Goal: Communication & Community: Answer question/provide support

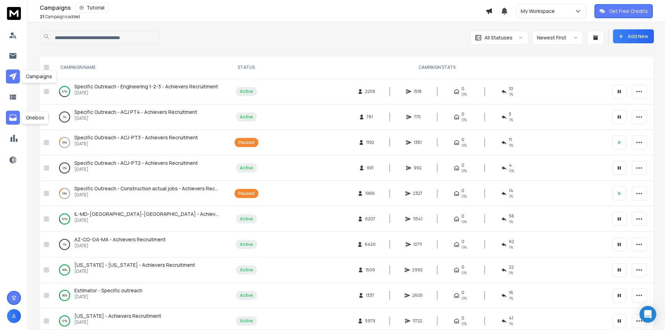
click at [14, 116] on icon at bounding box center [13, 118] width 8 height 8
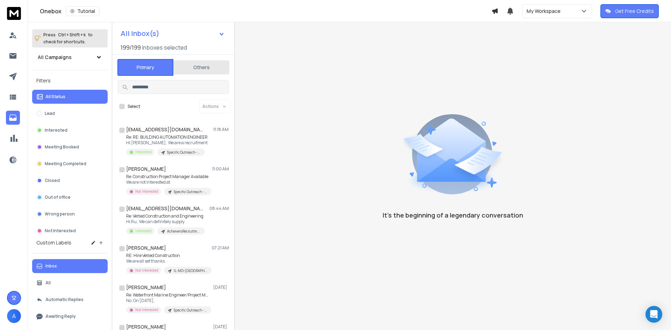
click at [12, 67] on div at bounding box center [14, 98] width 16 height 141
click at [7, 63] on link at bounding box center [13, 56] width 14 height 14
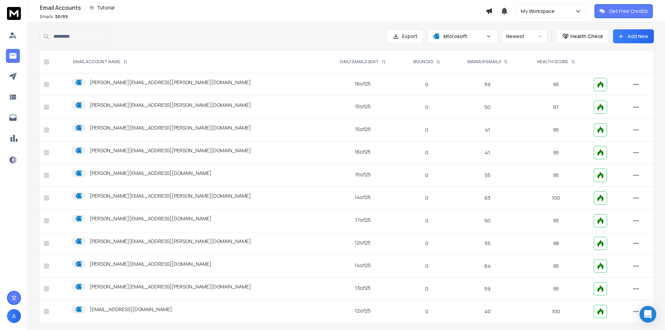
click at [462, 37] on p "Microsoft" at bounding box center [464, 36] width 40 height 7
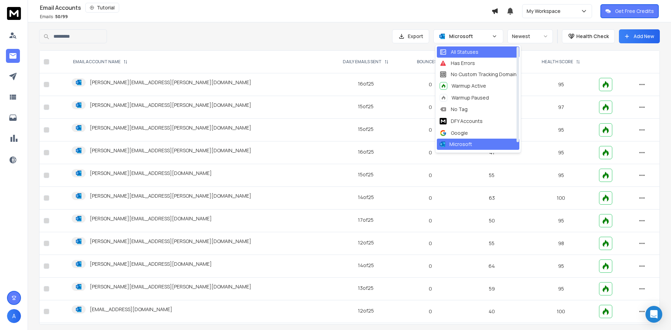
click at [471, 55] on div "All Statuses" at bounding box center [458, 52] width 39 height 7
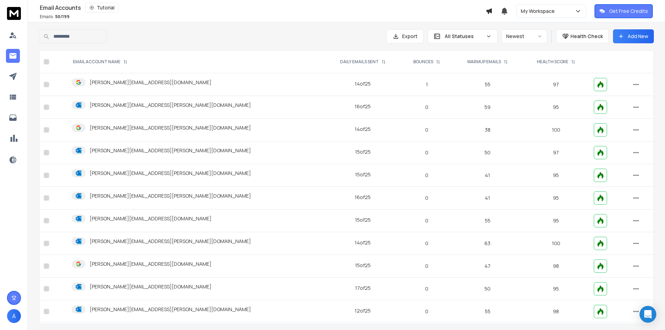
click at [472, 36] on p "All Statuses" at bounding box center [464, 36] width 38 height 7
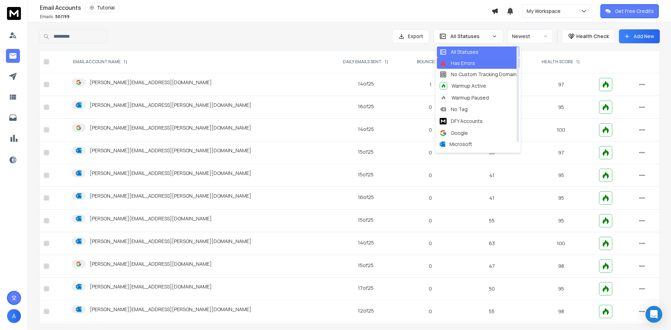
click at [456, 65] on div "Has Errors" at bounding box center [456, 63] width 35 height 7
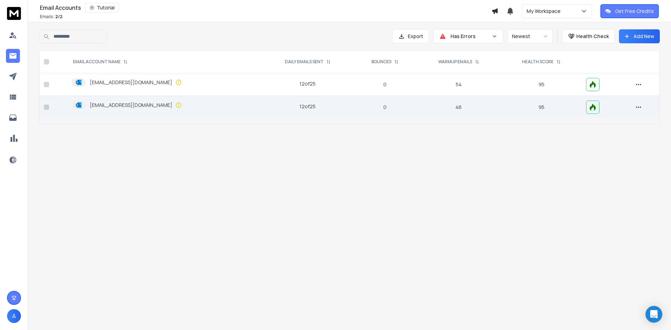
click at [92, 104] on p "[EMAIL_ADDRESS][DOMAIN_NAME]" at bounding box center [131, 105] width 82 height 7
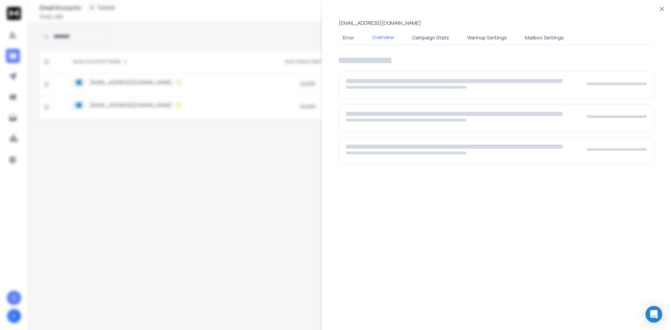
click at [90, 105] on div at bounding box center [335, 165] width 671 height 330
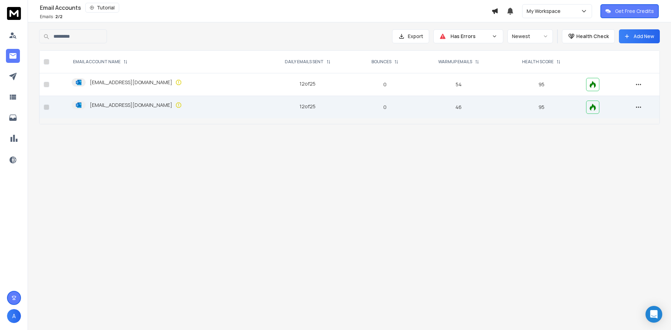
drag, startPoint x: 88, startPoint y: 105, endPoint x: 169, endPoint y: 103, distance: 80.7
click at [169, 103] on div "[EMAIL_ADDRESS][DOMAIN_NAME]" at bounding box center [122, 105] width 101 height 8
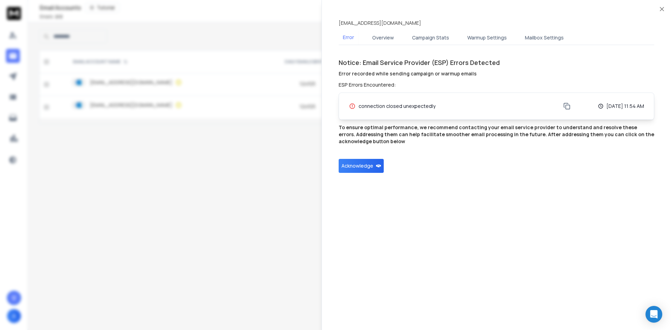
drag, startPoint x: 163, startPoint y: 105, endPoint x: 432, endPoint y: 17, distance: 282.9
click at [434, 16] on div "lhawthorne@staffingachievers.com Error Overview Campaign Stats Warmup Settings …" at bounding box center [496, 96] width 332 height 176
drag, startPoint x: 424, startPoint y: 22, endPoint x: 340, endPoint y: 23, distance: 84.5
click at [340, 23] on div "[EMAIL_ADDRESS][DOMAIN_NAME]" at bounding box center [495, 23] width 315 height 7
click at [333, 23] on div "lhawthorne@staffingachievers.com Error Overview Campaign Stats Warmup Settings …" at bounding box center [496, 96] width 332 height 176
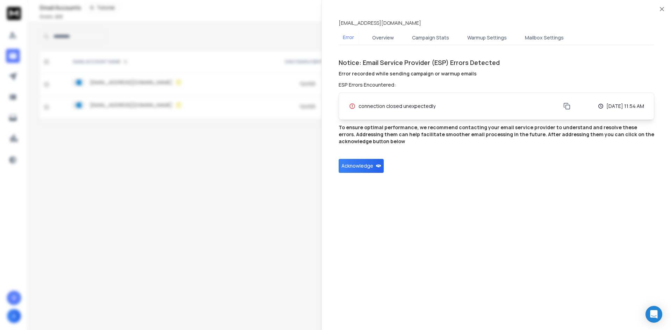
drag, startPoint x: 336, startPoint y: 23, endPoint x: 429, endPoint y: 24, distance: 92.2
click at [429, 24] on div "lhawthorne@staffingachievers.com Error Overview Campaign Stats Warmup Settings …" at bounding box center [496, 96] width 332 height 176
copy p "[EMAIL_ADDRESS][DOMAIN_NAME]"
click at [168, 205] on div at bounding box center [335, 165] width 671 height 330
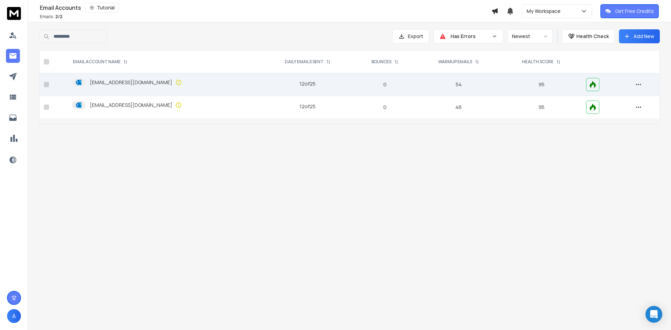
click at [153, 84] on p "lhawthorne@achieverstalentrecruit.com" at bounding box center [131, 82] width 82 height 7
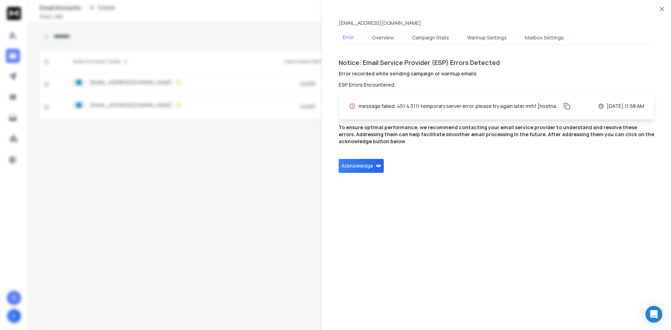
drag, startPoint x: 431, startPoint y: 20, endPoint x: 322, endPoint y: 20, distance: 109.0
click at [322, 20] on div "Multi Select Table Sheet lhawthorne@achieverstalentrecruit.com Error Overview C…" at bounding box center [495, 165] width 349 height 330
copy p "lhawthorne@achieverstalentrecruit.com"
click at [180, 185] on div at bounding box center [335, 165] width 671 height 330
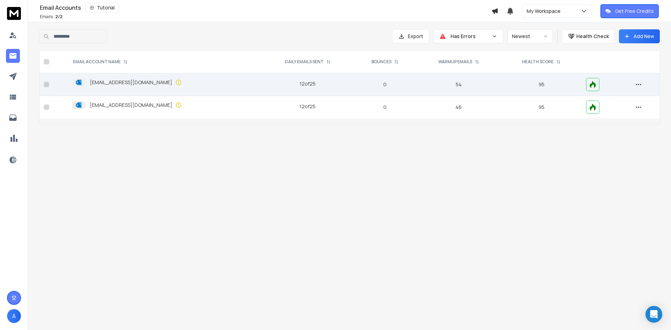
click at [44, 80] on td at bounding box center [53, 84] width 28 height 23
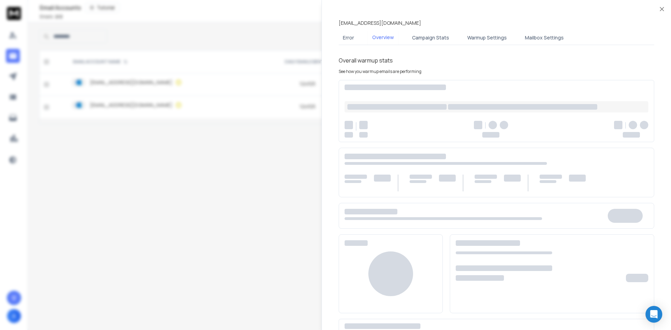
click at [51, 86] on div at bounding box center [335, 165] width 671 height 330
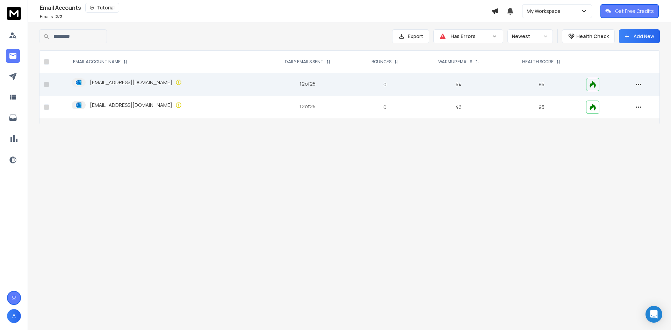
click at [46, 83] on button "button" at bounding box center [47, 85] width 6 height 6
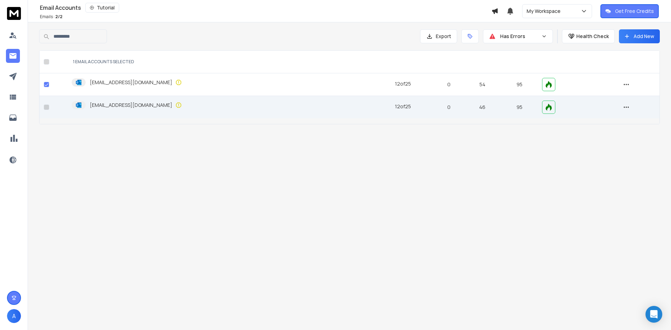
click at [45, 107] on button "button" at bounding box center [47, 107] width 6 height 6
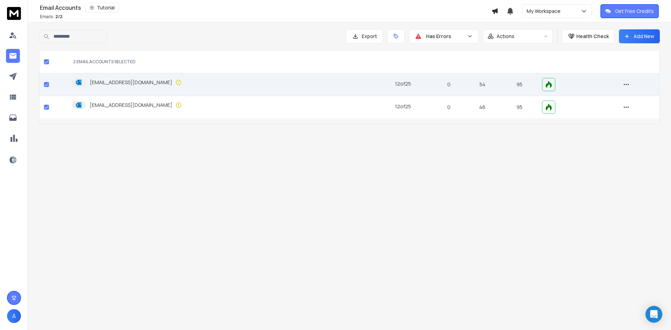
click at [626, 88] on button at bounding box center [626, 85] width 58 height 12
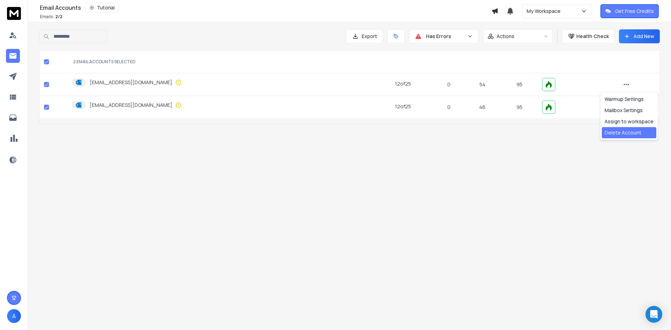
click at [630, 131] on div "Delete Account" at bounding box center [629, 132] width 54 height 11
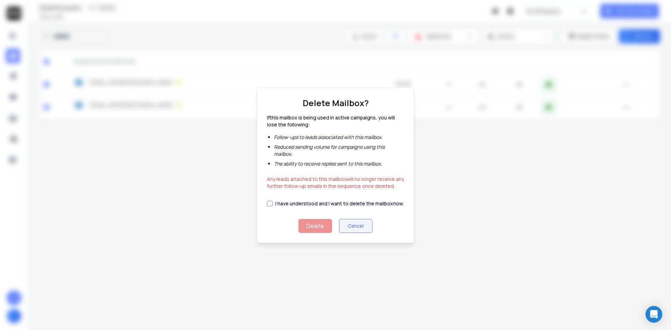
click at [280, 199] on div "I have understood and I want to delete the mailbox now." at bounding box center [335, 200] width 137 height 11
click at [289, 206] on label "I have understood and I want to delete the mailbox now." at bounding box center [339, 203] width 128 height 5
click at [272, 206] on button "I have understood and I want to delete the mailbox now." at bounding box center [270, 204] width 6 height 6
click at [315, 225] on button "Delete" at bounding box center [315, 226] width 34 height 14
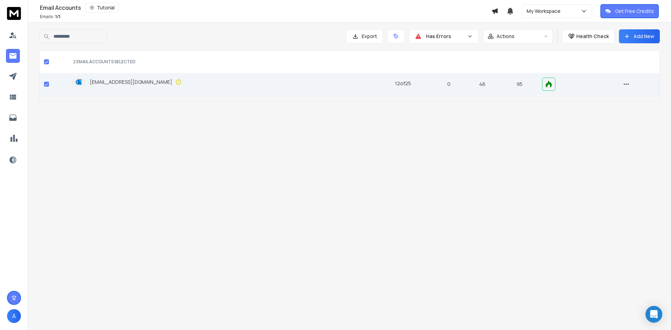
click at [625, 82] on icon at bounding box center [626, 84] width 6 height 6
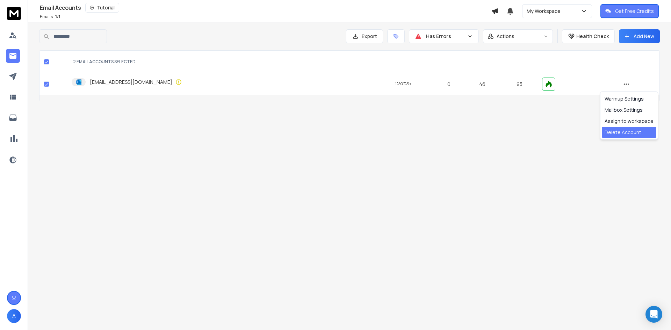
click at [630, 131] on div "Delete Account" at bounding box center [629, 132] width 54 height 11
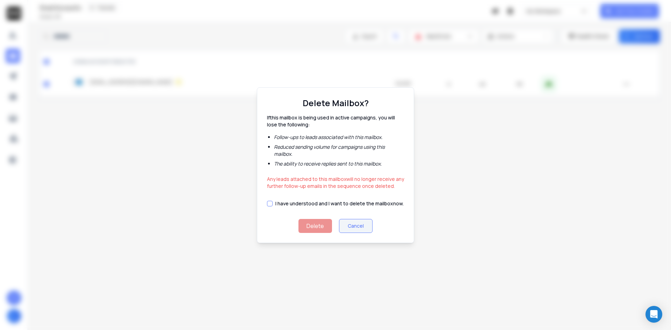
click at [296, 209] on div "Delete Mailbox? If this mailbox is being used in active campaigns, you will los…" at bounding box center [335, 165] width 137 height 136
click at [301, 203] on label "I have understood and I want to delete the mailbox now." at bounding box center [339, 203] width 128 height 5
click at [272, 203] on button "I have understood and I want to delete the mailbox now." at bounding box center [270, 204] width 6 height 6
click at [357, 227] on button "Cancel" at bounding box center [356, 226] width 34 height 14
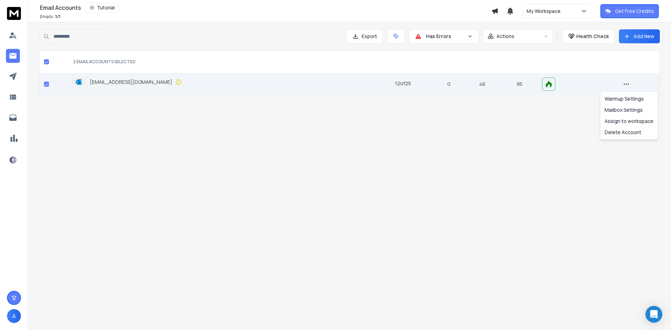
click at [630, 84] on button at bounding box center [626, 84] width 58 height 12
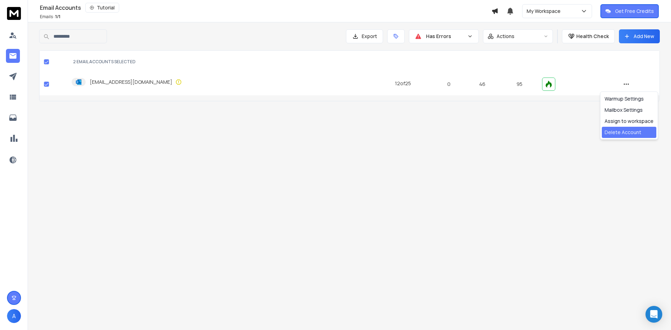
click at [628, 135] on div "Delete Account" at bounding box center [629, 132] width 54 height 11
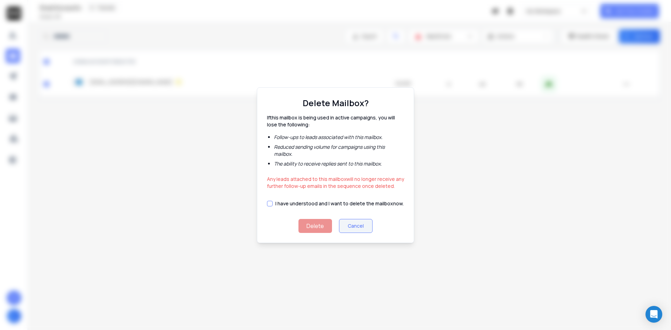
click at [320, 212] on div "Delete Mailbox? If this mailbox is being used in active campaigns, you will los…" at bounding box center [335, 165] width 137 height 136
click at [322, 207] on div "Delete Mailbox? If this mailbox is being used in active campaigns, you will los…" at bounding box center [335, 165] width 137 height 136
click at [322, 210] on div "Delete Mailbox? If this mailbox is being used in active campaigns, you will los…" at bounding box center [335, 165] width 137 height 136
click at [321, 206] on label "I have understood and I want to delete the mailbox now." at bounding box center [339, 203] width 128 height 5
click at [272, 206] on button "I have understood and I want to delete the mailbox now." at bounding box center [270, 204] width 6 height 6
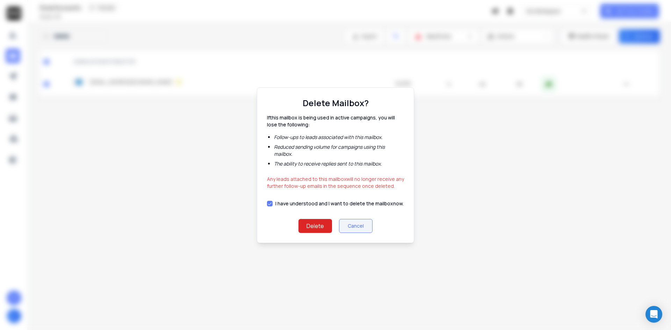
click at [318, 230] on button "Delete" at bounding box center [315, 226] width 34 height 14
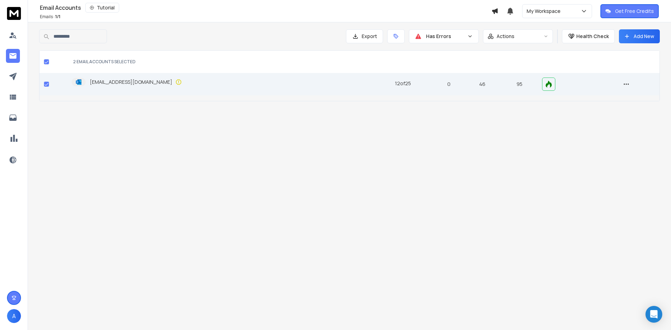
click at [626, 85] on icon at bounding box center [626, 84] width 6 height 6
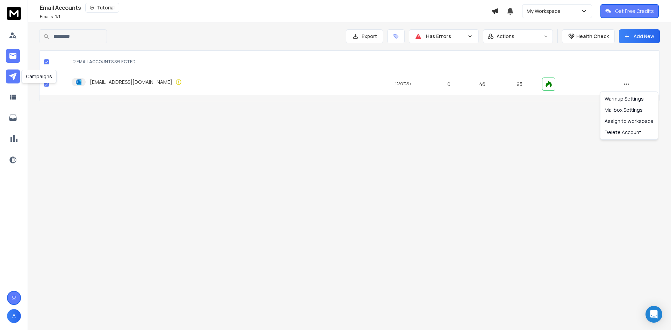
click at [12, 78] on icon at bounding box center [13, 76] width 8 height 8
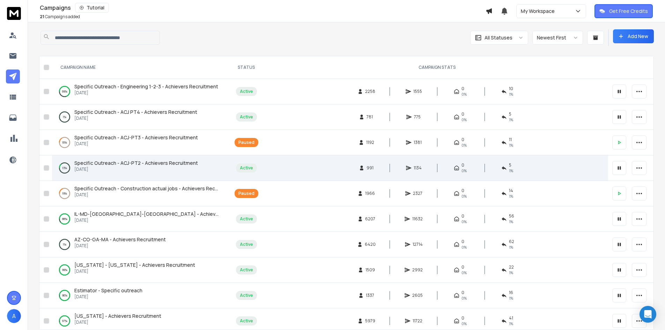
click at [146, 163] on span "Specific Outreach - ACJ-PT2 - Achievers Recruitment" at bounding box center [136, 163] width 124 height 7
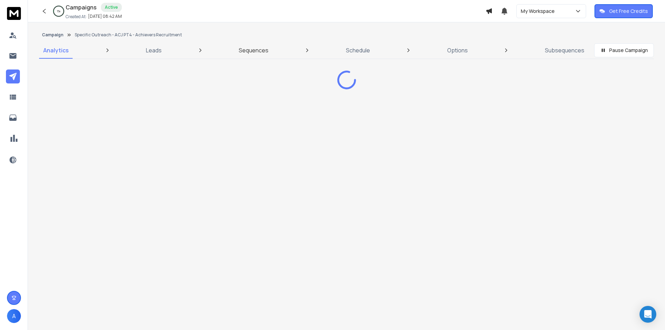
click at [268, 55] on link "Sequences" at bounding box center [254, 50] width 38 height 17
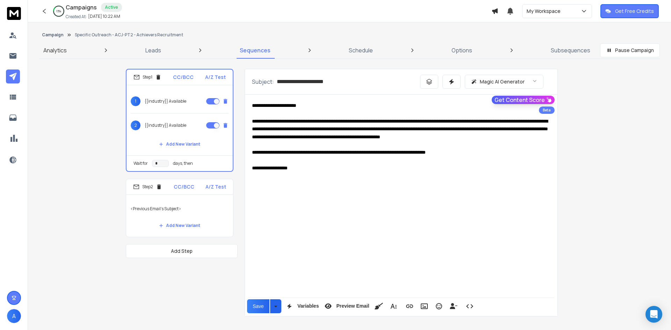
click at [51, 44] on link "Analytics" at bounding box center [55, 50] width 32 height 17
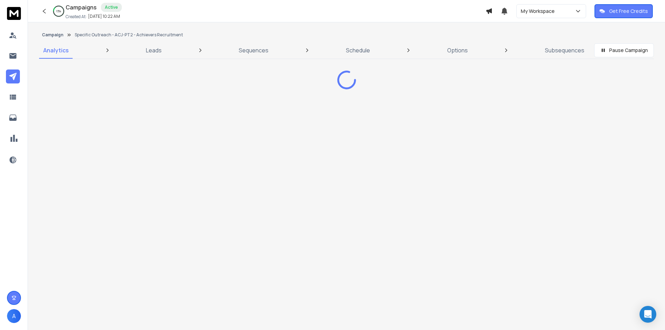
click at [57, 34] on button "Campaign" at bounding box center [53, 35] width 22 height 6
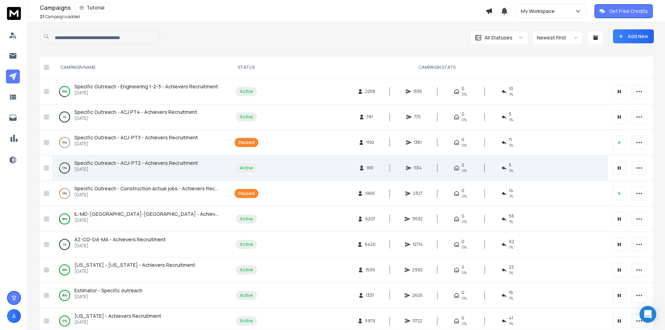
click at [616, 163] on button at bounding box center [620, 168] width 14 height 14
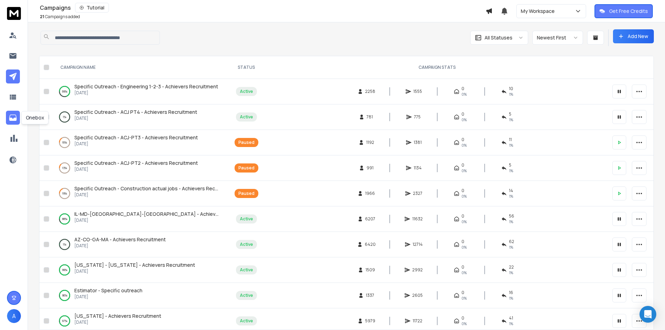
click at [13, 123] on link at bounding box center [13, 118] width 14 height 14
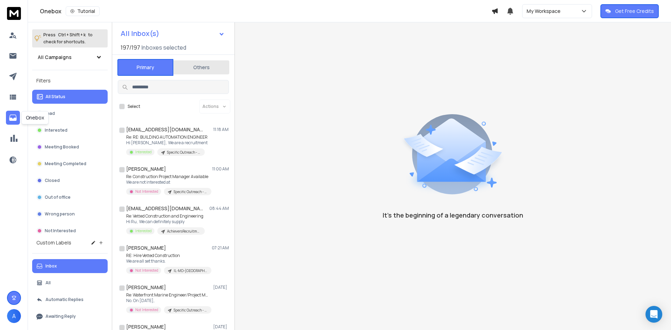
click at [20, 71] on div at bounding box center [14, 78] width 16 height 16
click at [14, 77] on icon at bounding box center [12, 76] width 7 height 7
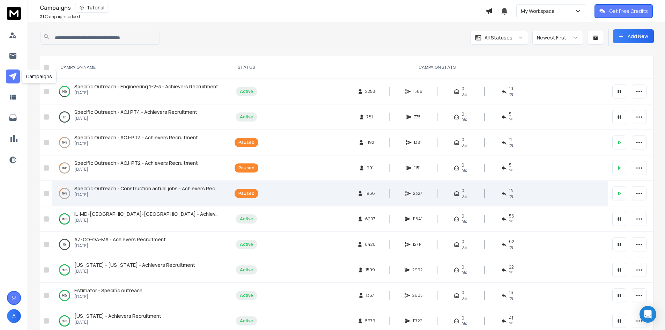
click at [117, 196] on p "[DATE]" at bounding box center [146, 195] width 145 height 6
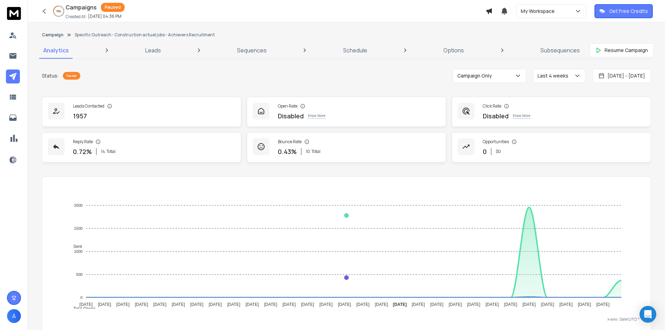
drag, startPoint x: 278, startPoint y: 44, endPoint x: 273, endPoint y: 48, distance: 6.0
click at [277, 45] on div "Analytics Leads Sequences Schedule Options Subsequences" at bounding box center [311, 50] width 545 height 17
click at [259, 49] on p "Sequences" at bounding box center [252, 50] width 30 height 8
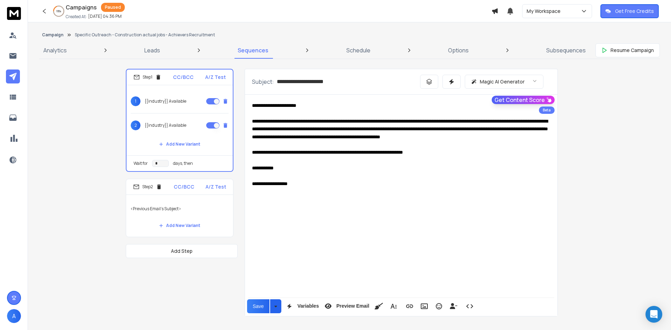
click at [56, 35] on button "Campaign" at bounding box center [53, 35] width 22 height 6
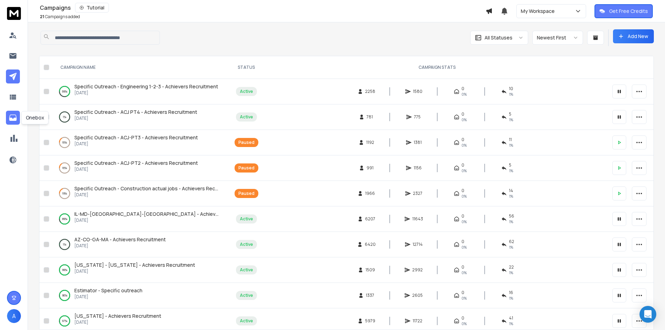
click at [11, 119] on icon at bounding box center [12, 118] width 7 height 6
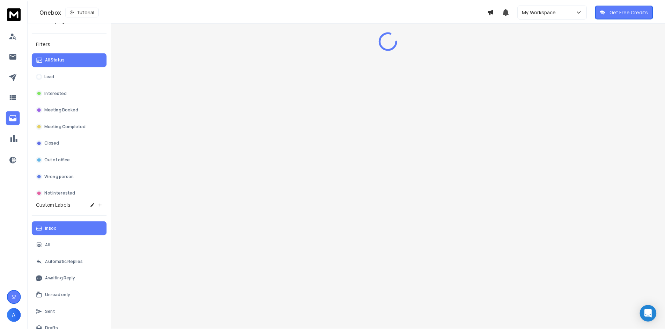
scroll to position [71, 0]
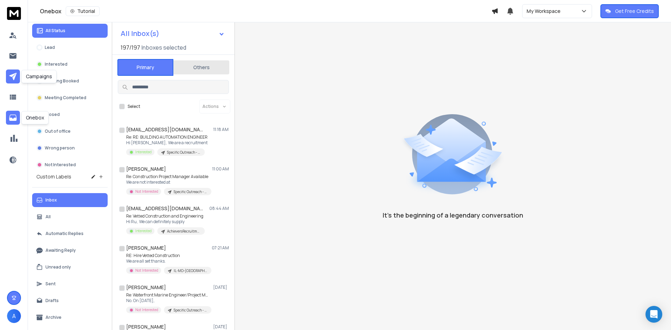
click at [13, 78] on icon at bounding box center [12, 76] width 7 height 7
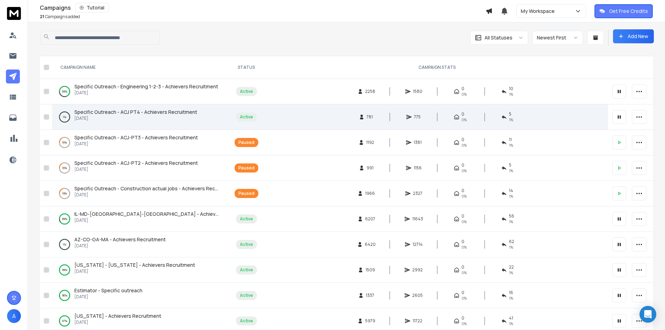
click at [139, 114] on span "Specific Outreach - ACJ PT4 - Achievers Recruitment" at bounding box center [135, 112] width 123 height 7
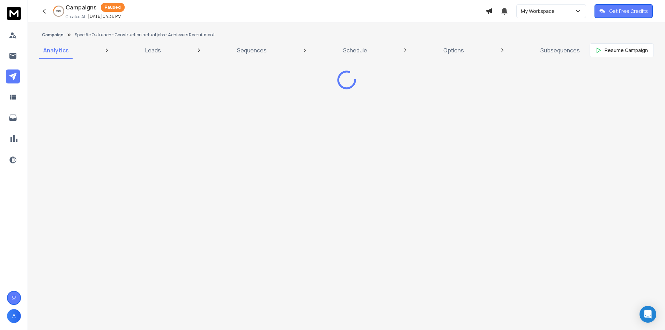
click at [53, 36] on button "Campaign" at bounding box center [53, 35] width 22 height 6
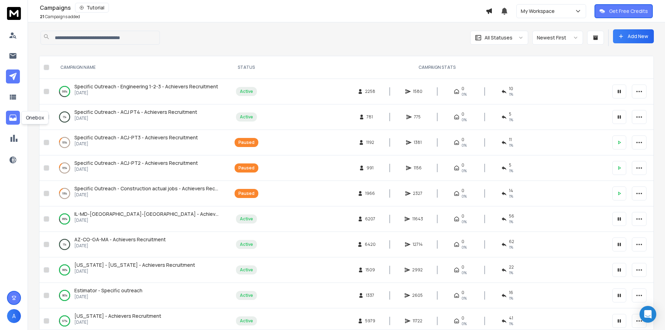
click at [14, 122] on icon at bounding box center [13, 118] width 8 height 8
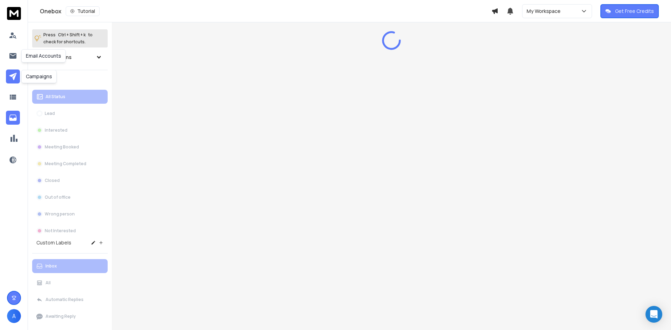
click at [7, 75] on link at bounding box center [13, 77] width 14 height 14
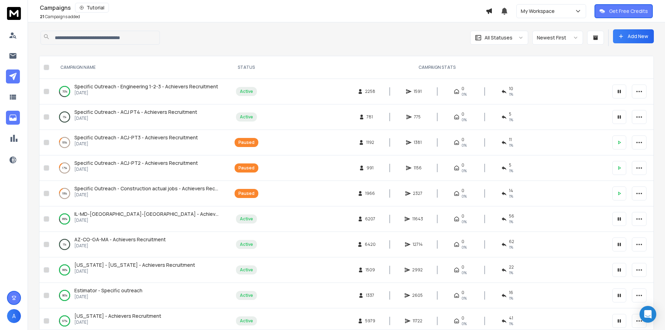
click at [17, 119] on icon at bounding box center [13, 118] width 8 height 8
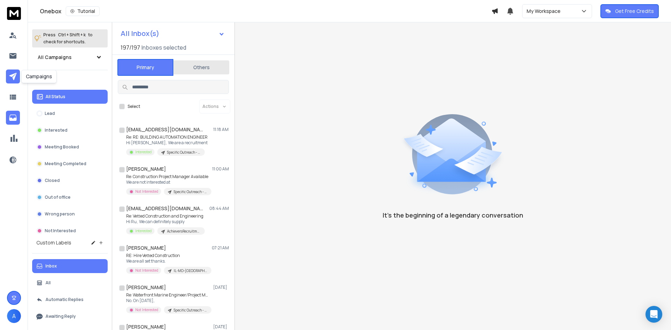
click at [12, 74] on icon at bounding box center [13, 76] width 8 height 8
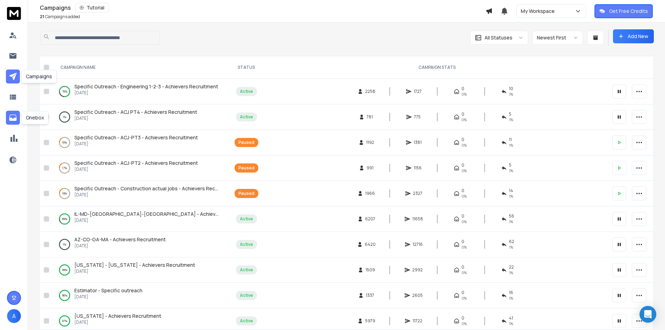
click at [8, 116] on link at bounding box center [13, 118] width 14 height 14
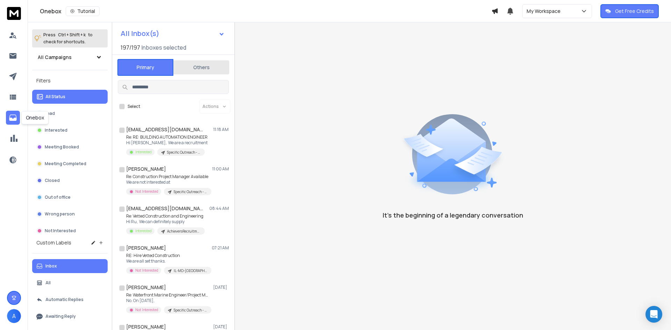
click at [70, 279] on button "All" at bounding box center [69, 283] width 75 height 14
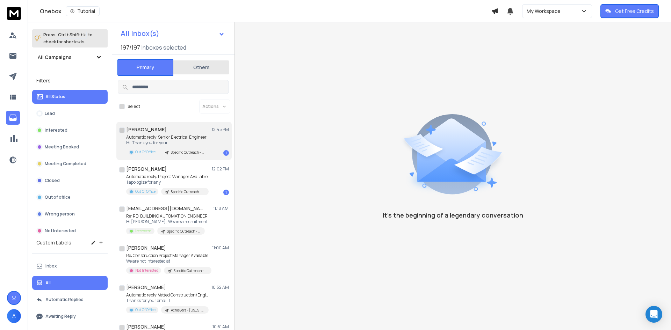
click at [188, 134] on p "Automatic reply: Senior Electrical Engineer" at bounding box center [167, 137] width 82 height 6
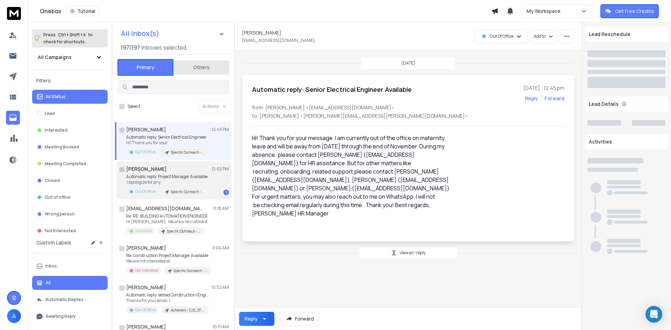
click at [224, 174] on div "Automatic reply: Project Manager Available ﻿ I apologize for any Out Of Office …" at bounding box center [177, 184] width 103 height 21
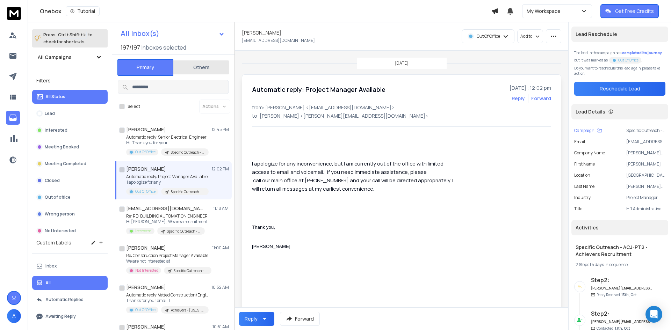
drag, startPoint x: 23, startPoint y: 76, endPoint x: 19, endPoint y: 76, distance: 3.9
click at [23, 76] on div "A" at bounding box center [14, 165] width 28 height 330
click at [11, 76] on icon at bounding box center [12, 76] width 7 height 7
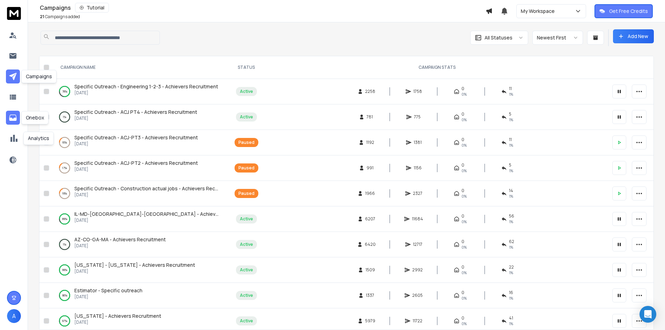
click at [17, 119] on link at bounding box center [13, 118] width 14 height 14
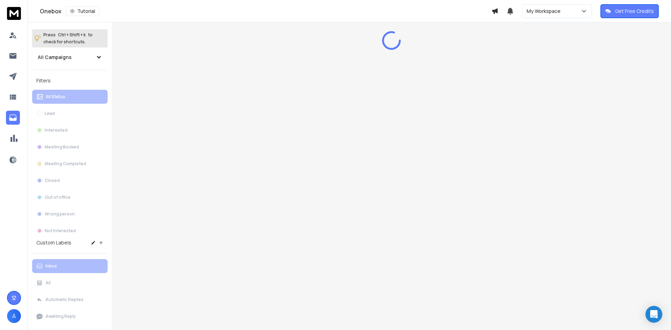
scroll to position [71, 0]
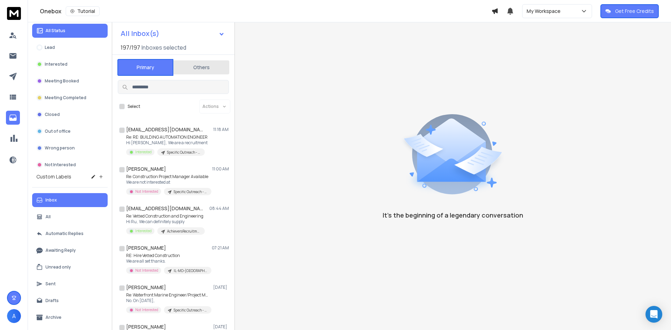
click at [72, 278] on button "Sent" at bounding box center [69, 284] width 75 height 14
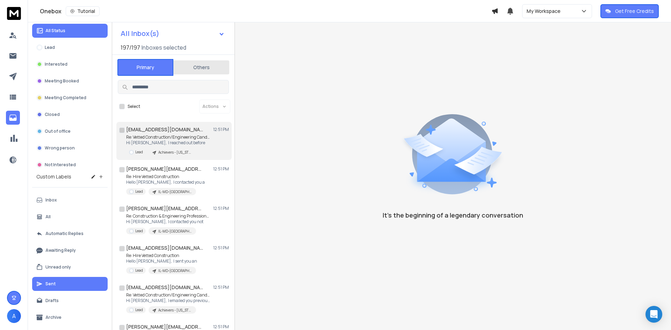
click at [214, 140] on div "Re: Vetted Construction/Engineering Candidates Available Hi Jack, I reached out…" at bounding box center [177, 144] width 103 height 21
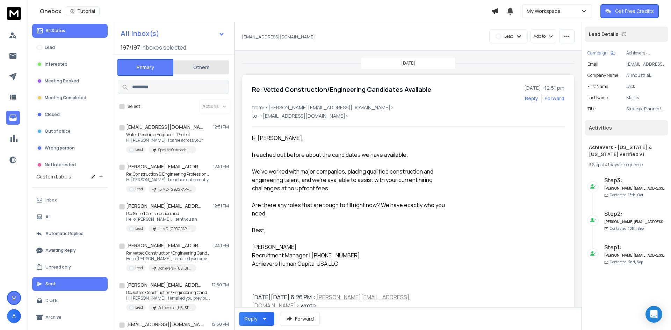
scroll to position [279, 0]
click at [200, 145] on div "Water Resource Engineer - Project Hi Margot, I came across your Lead Specific O…" at bounding box center [177, 141] width 103 height 21
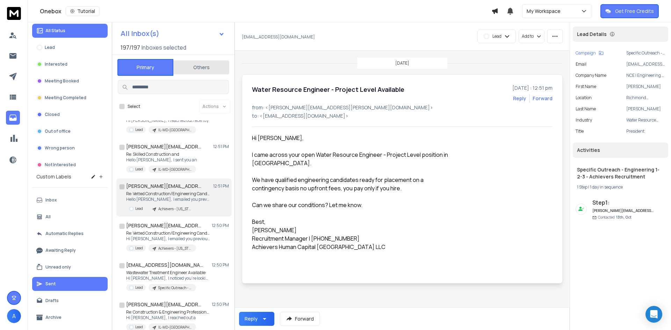
scroll to position [349, 0]
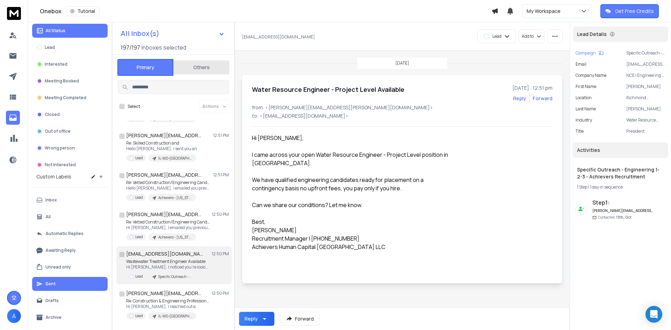
click at [215, 264] on div "Wastewater Treatment Engineer Available Hi Sanjay, I noticed you're looking Lea…" at bounding box center [177, 269] width 103 height 21
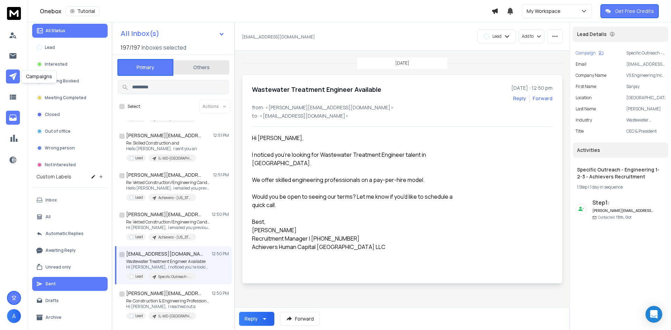
click at [10, 78] on icon at bounding box center [13, 76] width 8 height 8
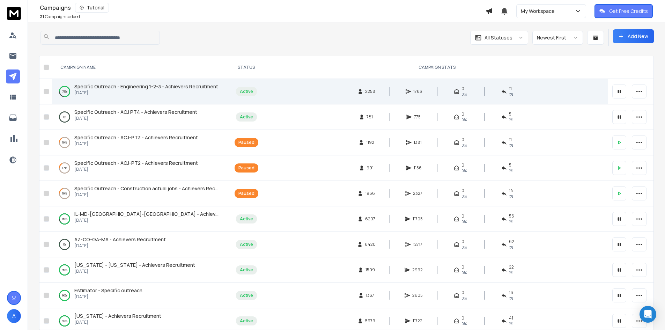
click at [145, 94] on p "[DATE]" at bounding box center [146, 93] width 144 height 6
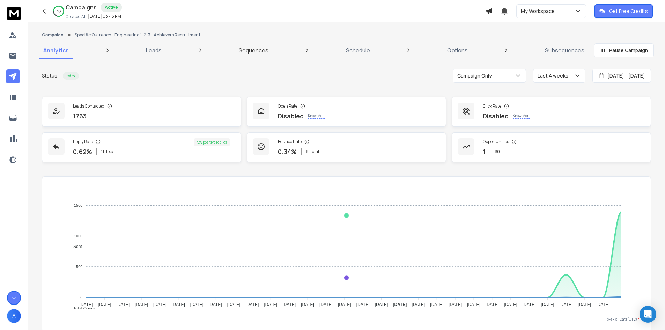
click at [249, 54] on p "Sequences" at bounding box center [254, 50] width 30 height 8
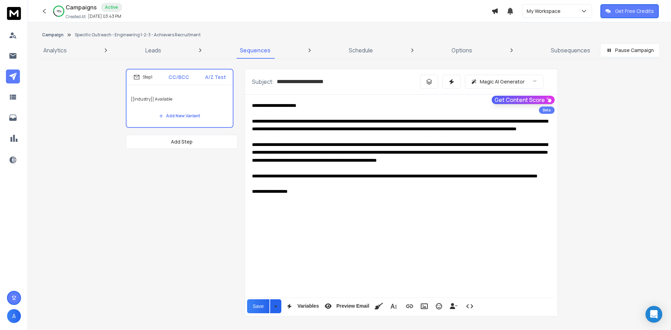
click at [520, 155] on div "**********" at bounding box center [401, 152] width 298 height 23
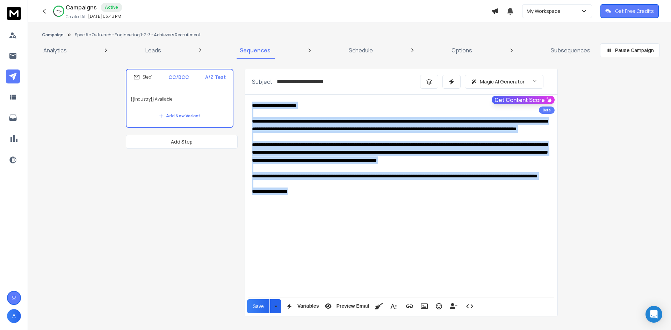
drag, startPoint x: 362, startPoint y: 214, endPoint x: 252, endPoint y: 109, distance: 152.2
click at [252, 109] on div "**********" at bounding box center [401, 194] width 312 height 198
click at [503, 149] on div "**********" at bounding box center [401, 152] width 298 height 23
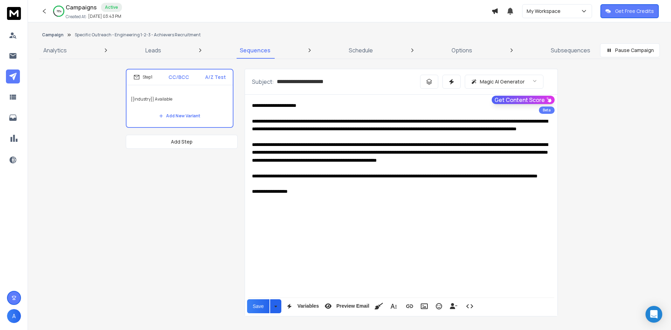
click at [523, 150] on span "**********" at bounding box center [400, 152] width 296 height 21
click at [334, 159] on span "**********" at bounding box center [400, 152] width 296 height 21
drag, startPoint x: 257, startPoint y: 308, endPoint x: 255, endPoint y: 311, distance: 3.6
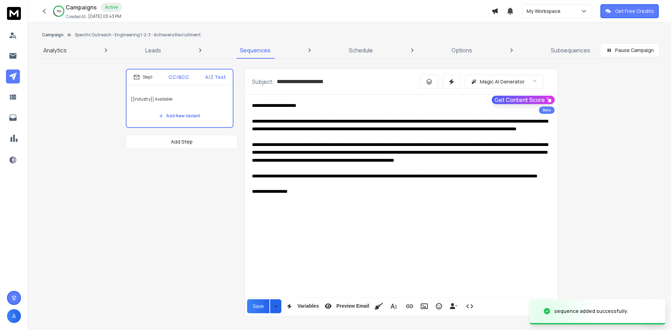
click at [63, 45] on link "Analytics" at bounding box center [55, 50] width 32 height 17
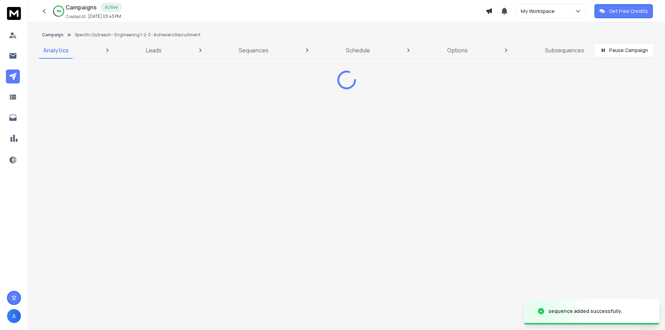
click at [64, 30] on div "Campaign Specific Outreach - Engineering 1-2-3 - Achievers Recruitment" at bounding box center [346, 34] width 615 height 11
click at [65, 36] on div "Campaign Specific Outreach - Engineering 1-2-3 - Achievers Recruitment" at bounding box center [347, 35] width 610 height 6
click at [60, 32] on div "Campaign Specific Outreach - Engineering 1-2-3 - Achievers Recruitment" at bounding box center [346, 34] width 615 height 11
click at [60, 32] on button "Campaign" at bounding box center [53, 35] width 22 height 6
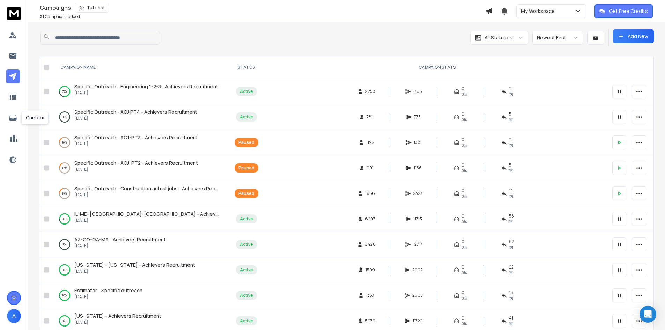
click at [2, 119] on div "A" at bounding box center [14, 165] width 28 height 330
click at [1, 114] on div "A" at bounding box center [14, 165] width 28 height 330
click at [7, 116] on link at bounding box center [13, 118] width 14 height 14
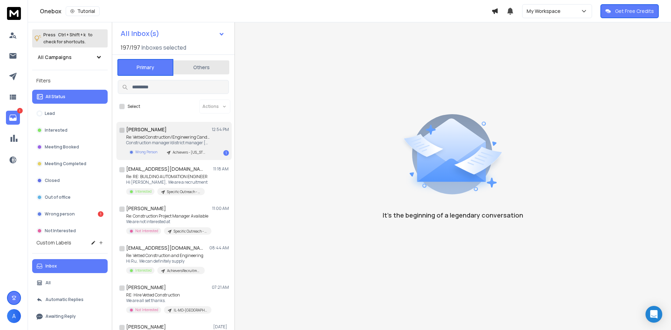
click at [215, 144] on div "Re: Vetted Construction/Engineering Candidates Available Construction manager/d…" at bounding box center [177, 144] width 103 height 21
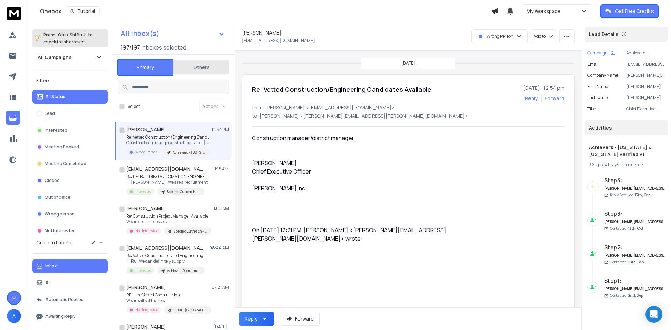
click at [254, 317] on div "Reply" at bounding box center [251, 318] width 13 height 7
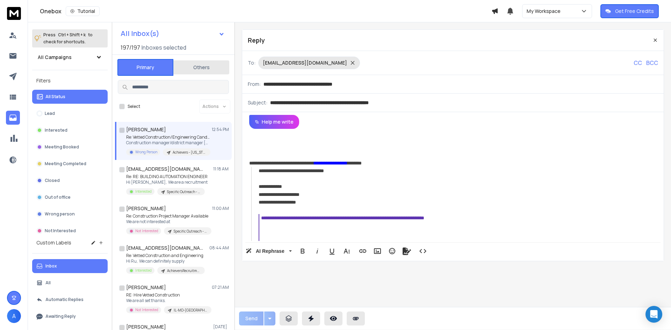
click at [275, 146] on div at bounding box center [452, 148] width 407 height 8
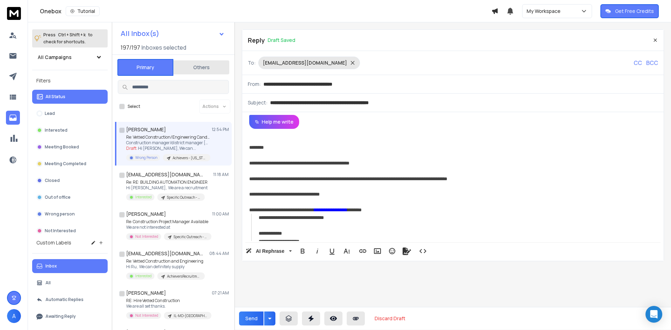
click at [325, 163] on div "**********" at bounding box center [449, 163] width 400 height 8
drag, startPoint x: 323, startPoint y: 164, endPoint x: 370, endPoint y: 162, distance: 47.6
click at [370, 162] on div "**********" at bounding box center [449, 163] width 400 height 8
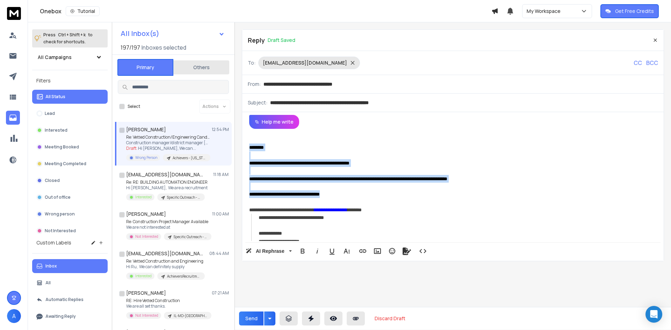
drag, startPoint x: 350, startPoint y: 194, endPoint x: 249, endPoint y: 148, distance: 111.5
click at [249, 148] on div "**********" at bounding box center [452, 185] width 421 height 112
copy div "**********"
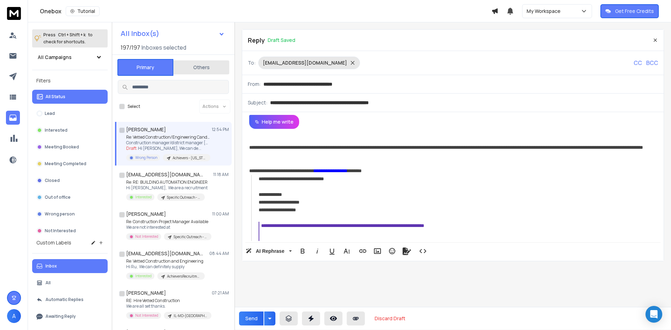
click at [249, 145] on div "**********" at bounding box center [449, 152] width 400 height 16
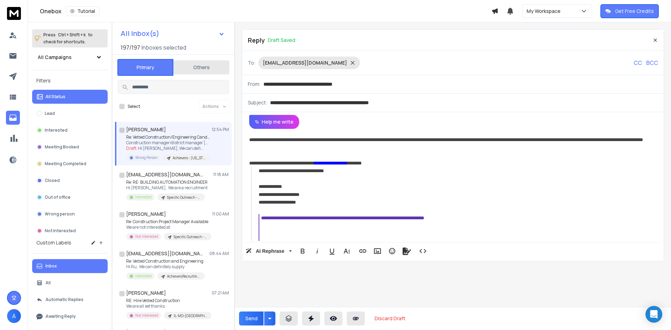
click at [397, 140] on div "**********" at bounding box center [449, 144] width 400 height 16
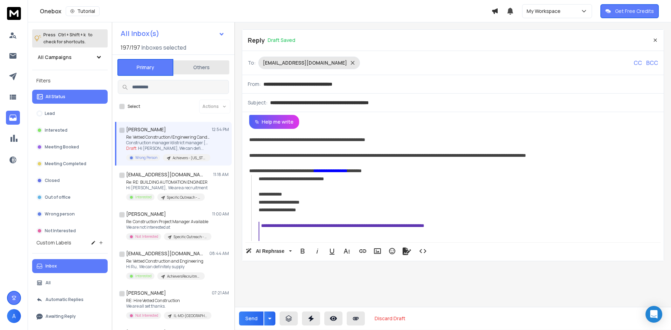
click at [505, 155] on div "**********" at bounding box center [449, 156] width 400 height 8
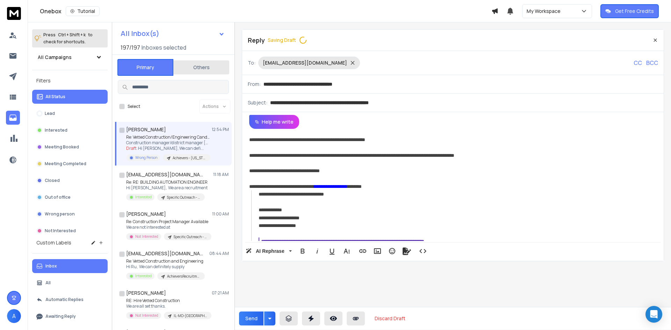
click at [269, 143] on div "**********" at bounding box center [449, 140] width 400 height 8
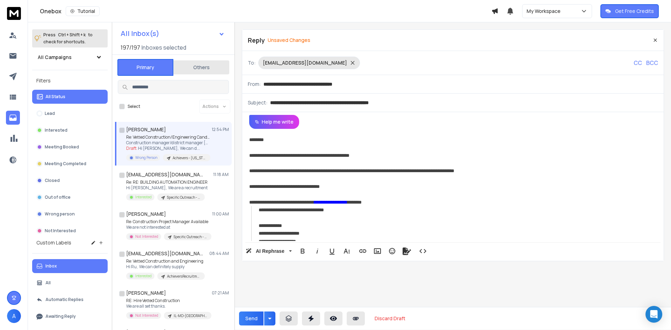
click at [370, 191] on div at bounding box center [452, 194] width 407 height 8
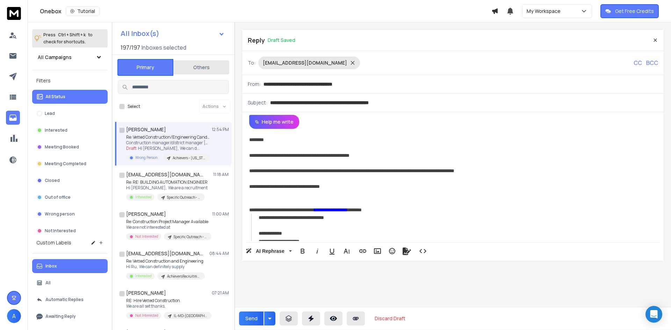
click at [248, 321] on button "Send" at bounding box center [251, 319] width 24 height 14
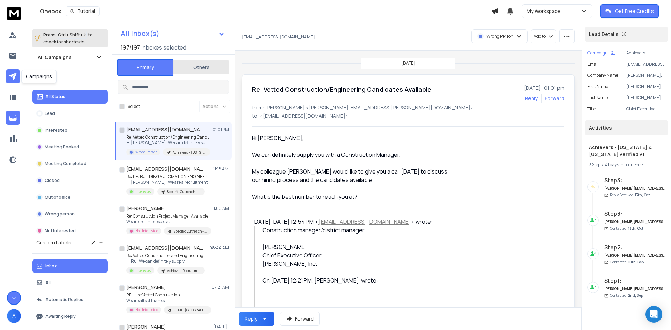
click at [9, 75] on icon at bounding box center [13, 76] width 8 height 8
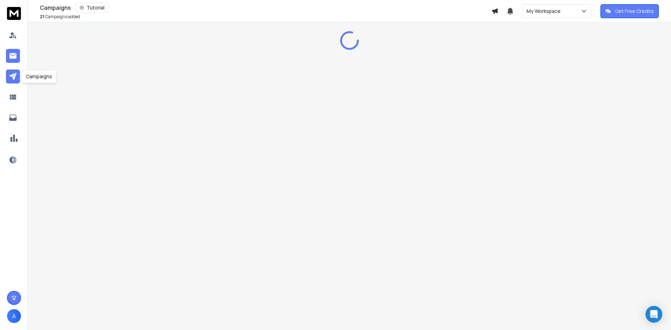
click at [16, 52] on icon at bounding box center [13, 56] width 8 height 8
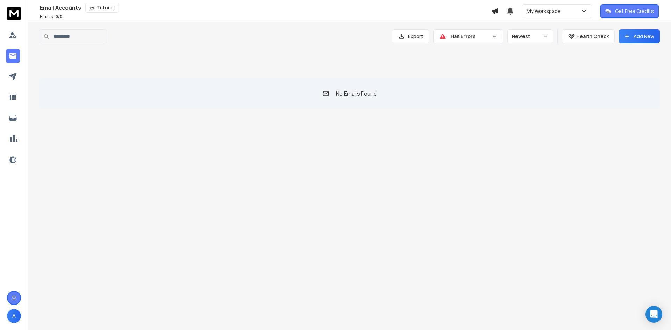
click at [486, 39] on p "Has Errors" at bounding box center [469, 36] width 38 height 7
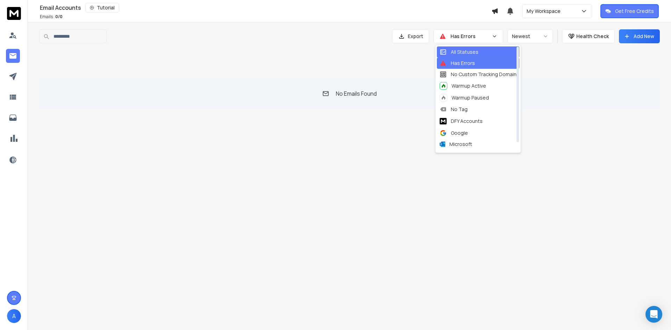
click at [473, 53] on div "All Statuses" at bounding box center [458, 52] width 39 height 7
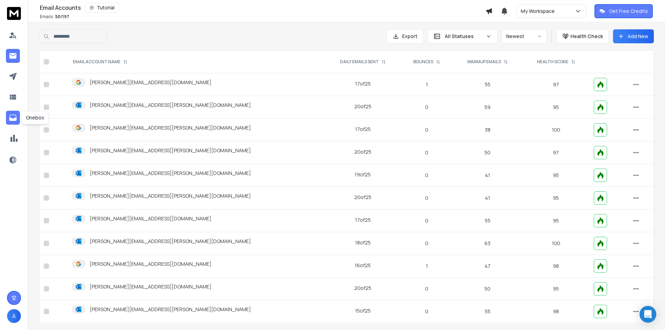
click at [13, 115] on icon at bounding box center [12, 118] width 7 height 6
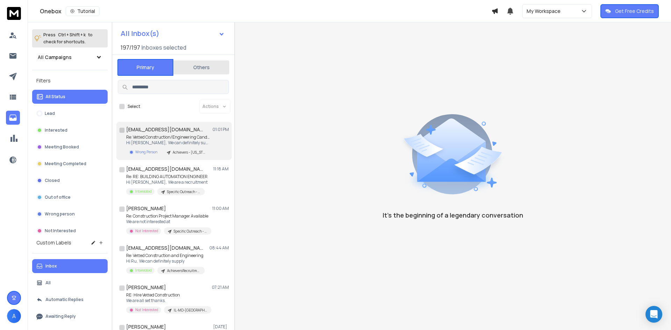
click at [175, 138] on p "Re: Vetted Construction/Engineering Candidates Available" at bounding box center [168, 137] width 84 height 6
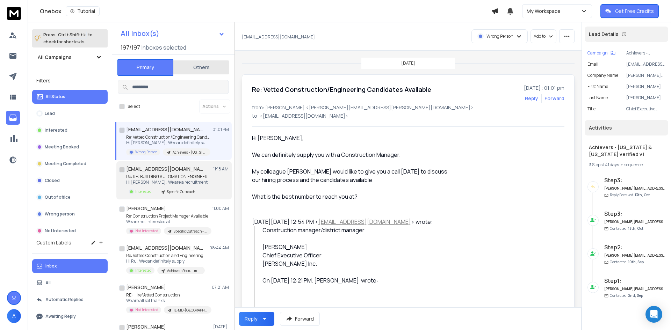
click at [179, 183] on p "Hi [PERSON_NAME], We are a recruitment" at bounding box center [166, 183] width 81 height 6
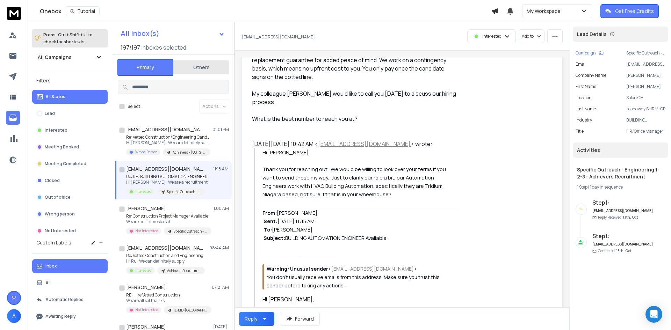
scroll to position [210, 0]
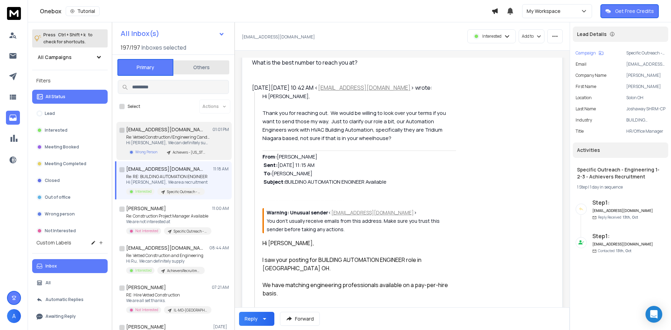
click at [182, 142] on p "Hi John, We can definitely supply" at bounding box center [168, 143] width 84 height 6
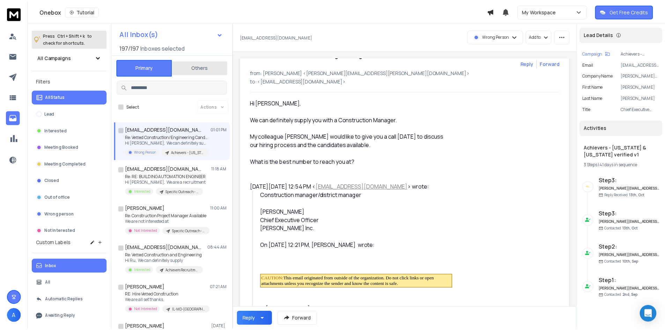
scroll to position [0, 0]
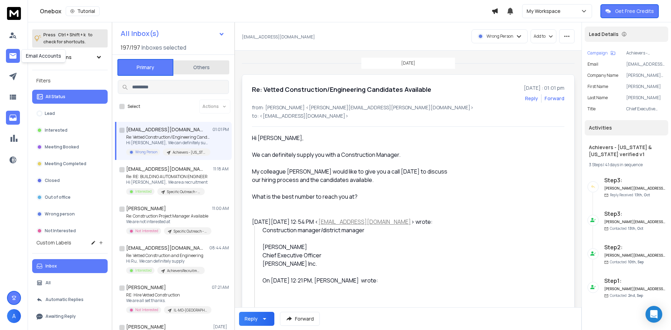
click at [13, 61] on link at bounding box center [13, 56] width 14 height 14
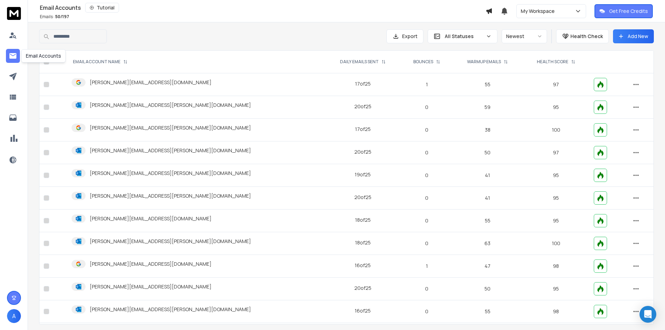
click at [466, 35] on p "All Statuses" at bounding box center [464, 36] width 38 height 7
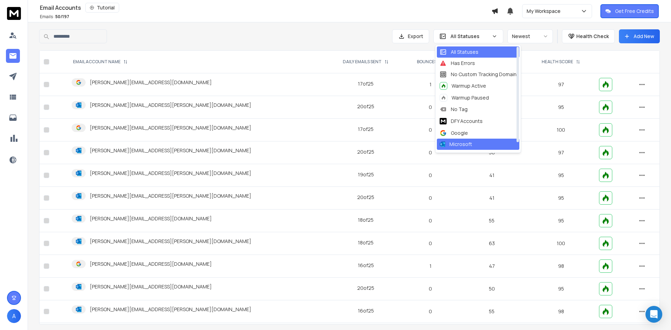
click at [474, 141] on div "Microsoft" at bounding box center [478, 144] width 82 height 11
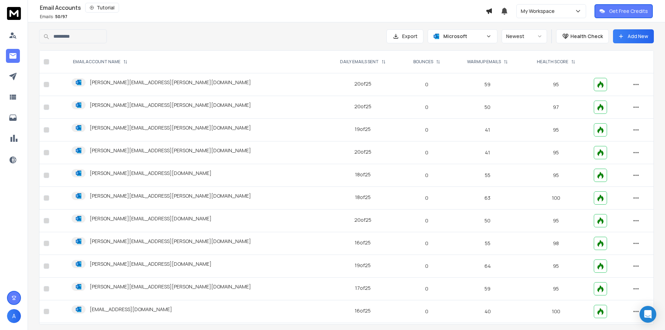
click at [469, 34] on p "Microsoft" at bounding box center [464, 36] width 40 height 7
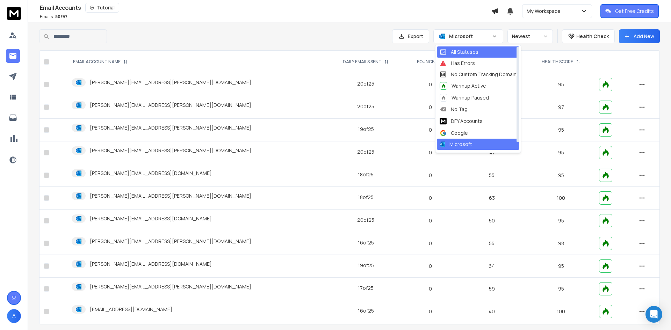
click at [463, 48] on div "All Statuses" at bounding box center [478, 51] width 82 height 11
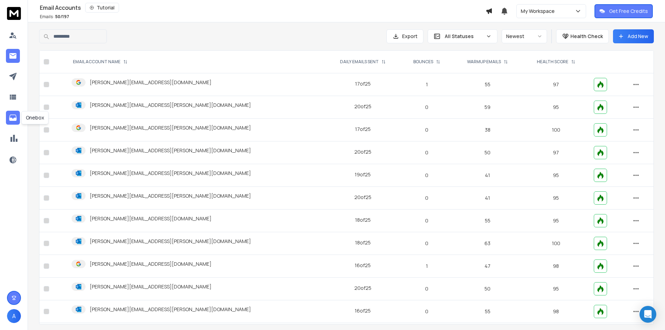
click at [19, 122] on link at bounding box center [13, 118] width 14 height 14
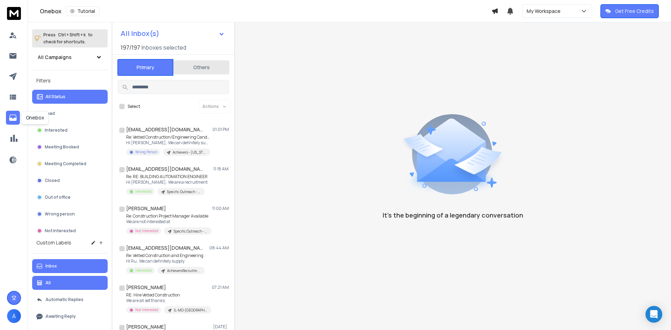
click at [60, 277] on button "All" at bounding box center [69, 283] width 75 height 14
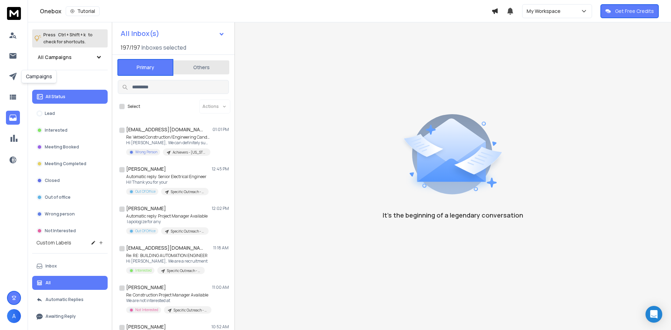
click at [0, 77] on div "A" at bounding box center [14, 165] width 28 height 330
click at [13, 78] on icon at bounding box center [12, 76] width 7 height 7
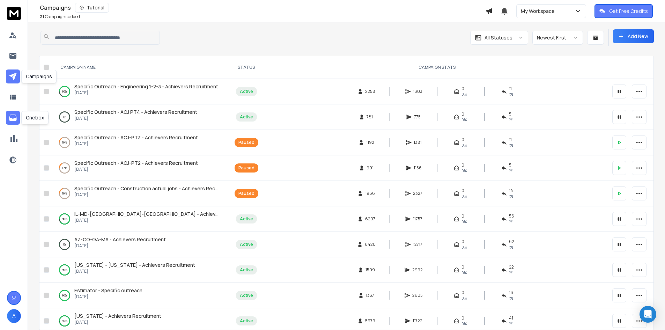
click at [12, 120] on icon at bounding box center [12, 118] width 7 height 6
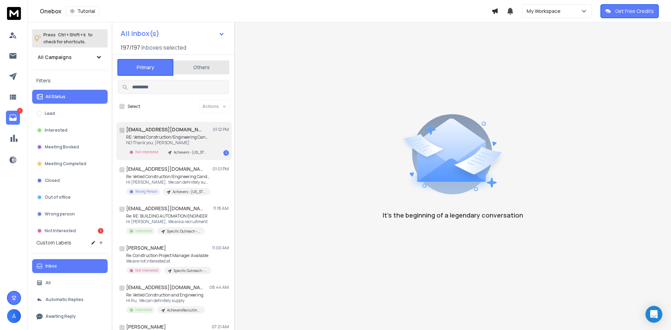
click at [210, 145] on div "RE: Vetted Construction/Engineering Candidates Available NO Thank you, [PERSON_…" at bounding box center [168, 144] width 85 height 21
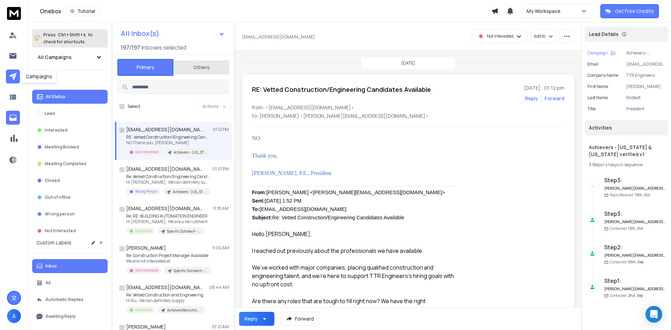
click at [15, 78] on icon at bounding box center [13, 76] width 8 height 8
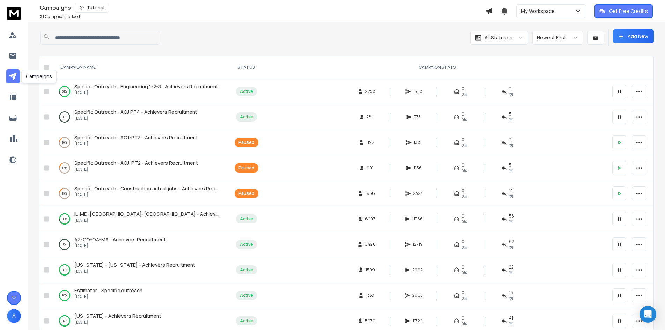
click at [169, 76] on th "CAMPAIGN NAME" at bounding box center [139, 67] width 175 height 23
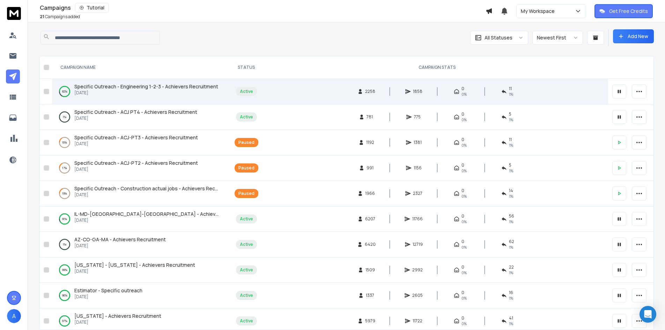
drag, startPoint x: 180, startPoint y: 83, endPoint x: 184, endPoint y: 84, distance: 4.3
click at [184, 84] on td "82 % Specific Outreach - Engineering 1-2-3 - Achievers Recruitment 3 days ago" at bounding box center [139, 91] width 175 height 25
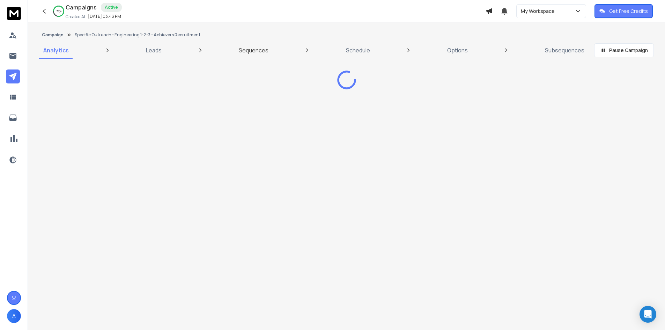
click at [266, 50] on p "Sequences" at bounding box center [254, 50] width 30 height 8
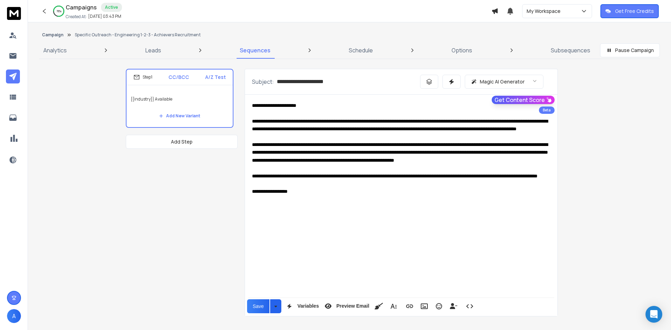
click at [80, 51] on div "Analytics Leads Sequences Schedule Options Subsequences" at bounding box center [316, 50] width 555 height 17
click at [60, 54] on link "Analytics" at bounding box center [55, 50] width 32 height 17
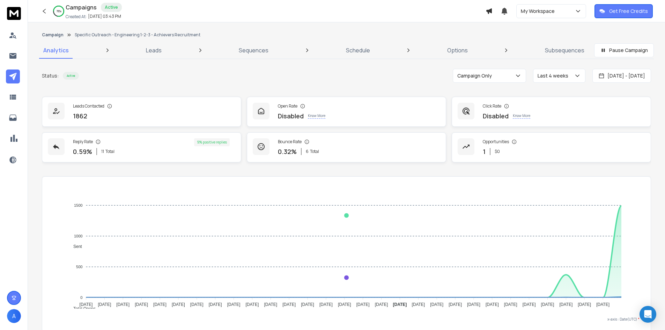
click at [48, 40] on div "Campaign Specific Outreach - Engineering 1-2-3 - Achievers Recruitment" at bounding box center [346, 34] width 615 height 11
click at [50, 34] on button "Campaign" at bounding box center [53, 35] width 22 height 6
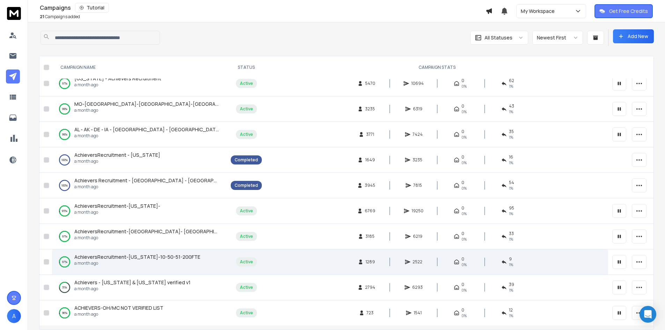
scroll to position [290, 0]
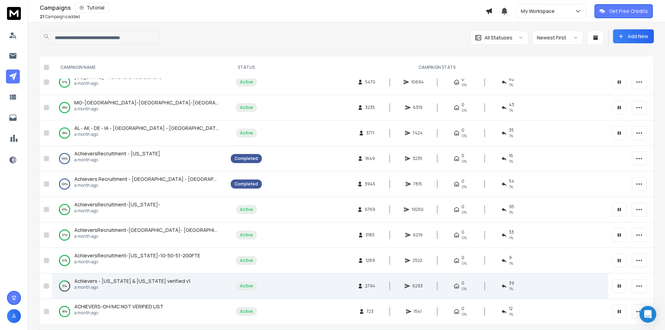
click at [140, 286] on p "a month ago" at bounding box center [132, 288] width 116 height 6
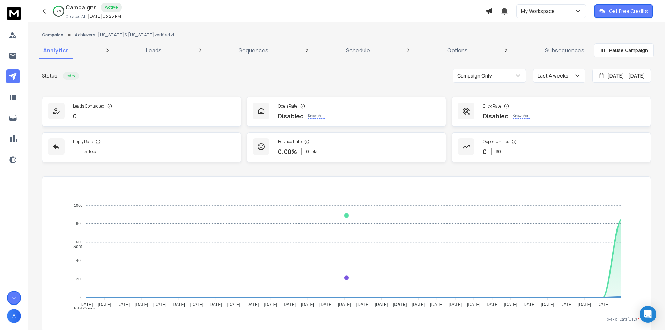
click at [55, 35] on button "Campaign" at bounding box center [53, 35] width 22 height 6
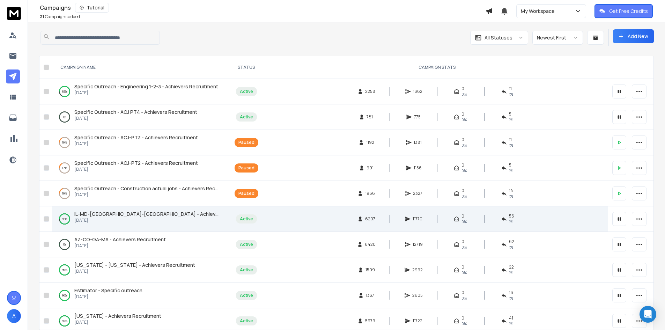
click at [138, 221] on p "[DATE]" at bounding box center [146, 221] width 145 height 6
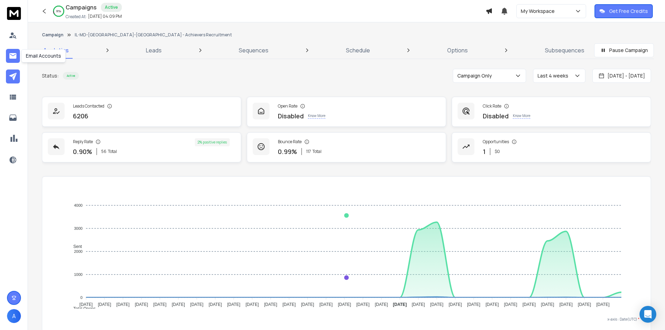
click at [14, 58] on icon at bounding box center [12, 56] width 7 height 6
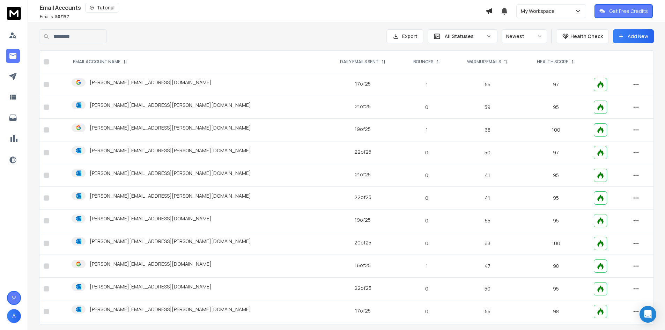
click at [457, 35] on p "All Statuses" at bounding box center [464, 36] width 38 height 7
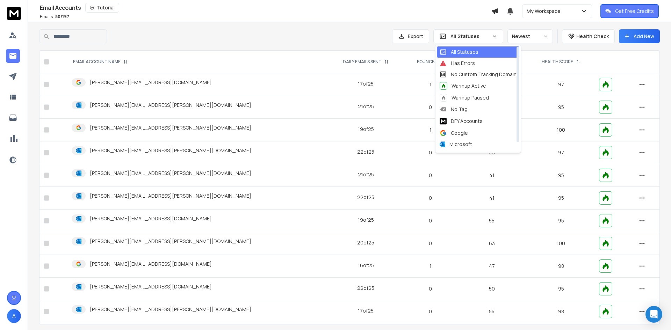
click at [453, 33] on p "All Statuses" at bounding box center [469, 36] width 38 height 7
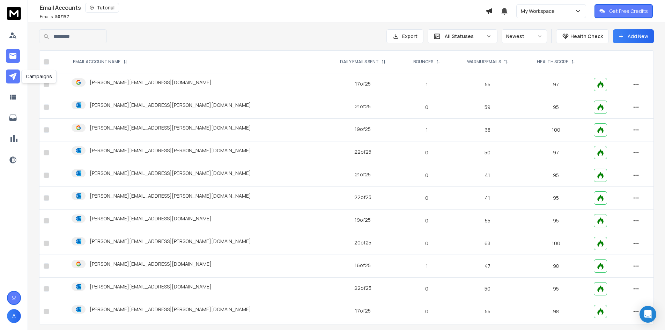
click at [19, 78] on link at bounding box center [13, 77] width 14 height 14
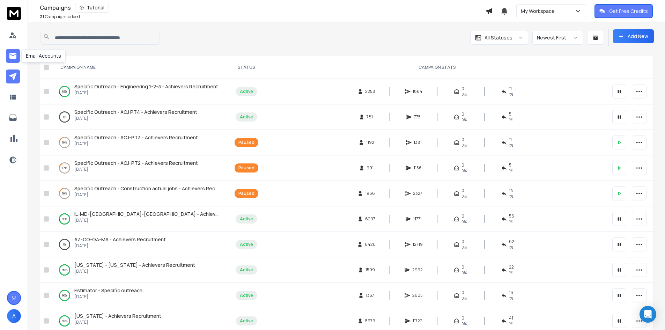
click at [9, 58] on icon at bounding box center [12, 56] width 7 height 6
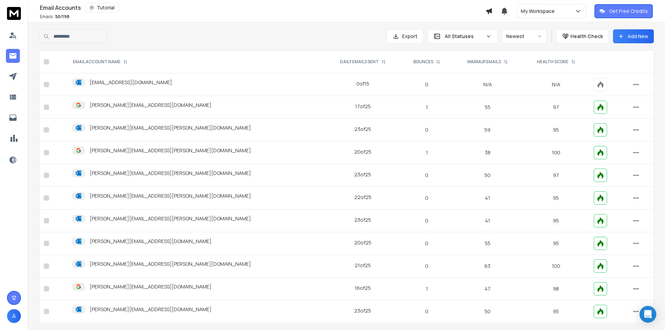
click at [472, 38] on p "All Statuses" at bounding box center [464, 36] width 38 height 7
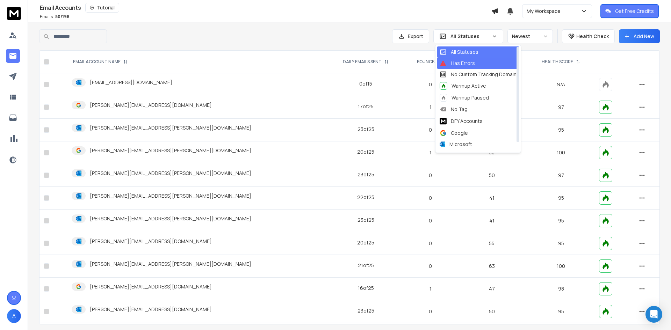
click at [460, 61] on div "Has Errors" at bounding box center [456, 63] width 35 height 7
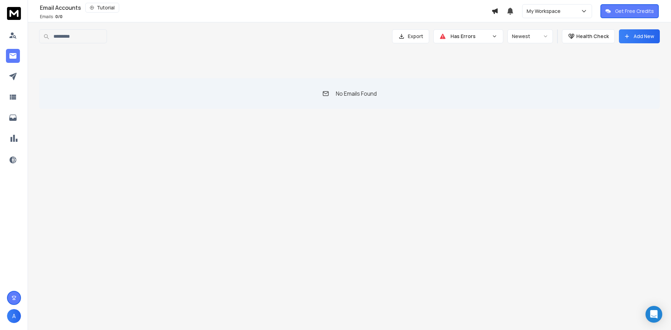
click at [480, 36] on p "Has Errors" at bounding box center [469, 36] width 38 height 7
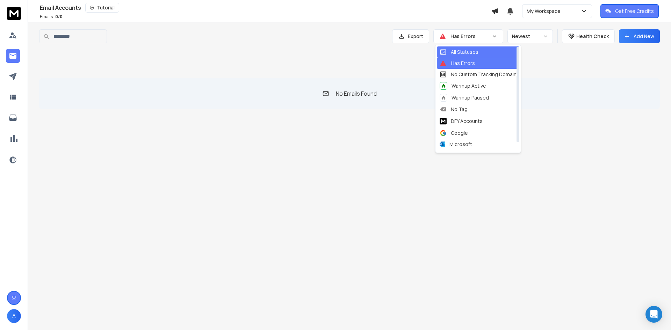
click at [471, 52] on div "All Statuses" at bounding box center [458, 52] width 39 height 7
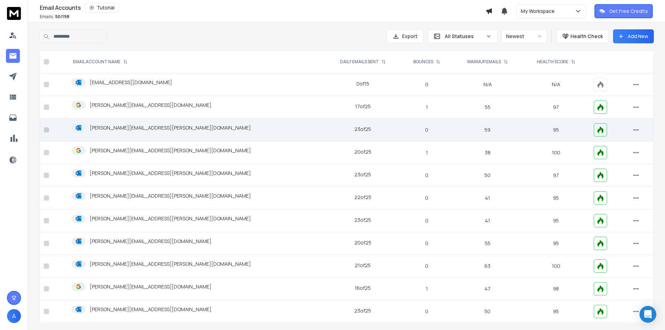
click at [128, 131] on p "[PERSON_NAME][EMAIL_ADDRESS][PERSON_NAME][DOMAIN_NAME]" at bounding box center [170, 127] width 161 height 7
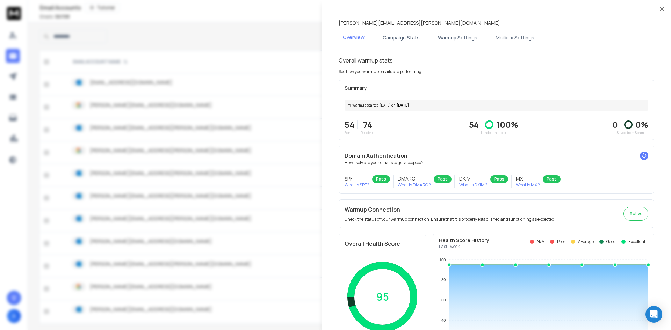
click at [503, 30] on div "[PERSON_NAME][EMAIL_ADDRESS][PERSON_NAME][DOMAIN_NAME] Overview Campaign Stats …" at bounding box center [496, 277] width 332 height 538
click at [504, 34] on button "Mailbox Settings" at bounding box center [514, 37] width 47 height 15
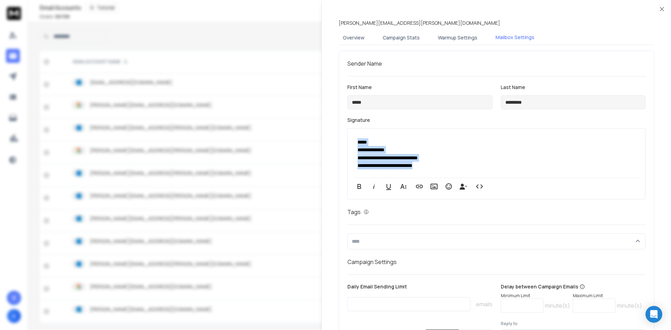
drag, startPoint x: 384, startPoint y: 164, endPoint x: 340, endPoint y: 132, distance: 54.3
click at [340, 132] on div "**********" at bounding box center [495, 293] width 315 height 485
click at [382, 140] on div "*****" at bounding box center [496, 142] width 278 height 8
click at [244, 96] on div at bounding box center [335, 165] width 671 height 330
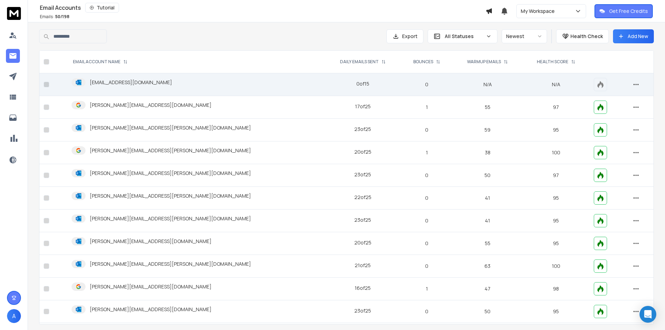
click at [325, 89] on td "0 of 15" at bounding box center [363, 82] width 77 height 18
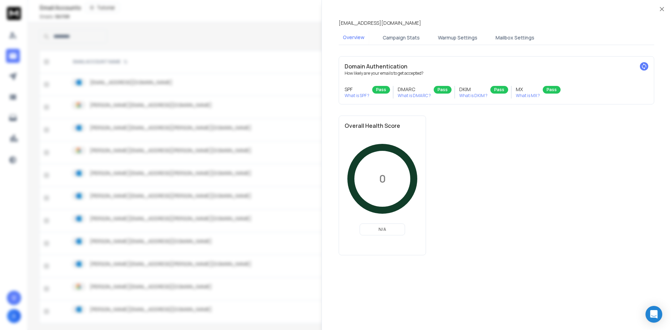
click at [507, 34] on button "Mailbox Settings" at bounding box center [514, 37] width 47 height 15
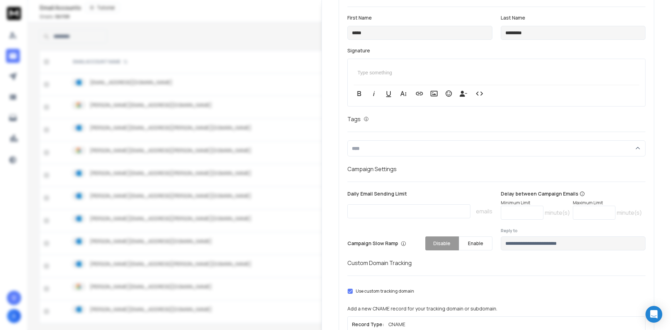
scroll to position [70, 0]
drag, startPoint x: 380, startPoint y: 206, endPoint x: 314, endPoint y: 209, distance: 66.8
click at [314, 209] on body "ReferralStack Unlock AI-powered affiliate growth Lifetime Deals available! Clai…" at bounding box center [332, 165] width 665 height 330
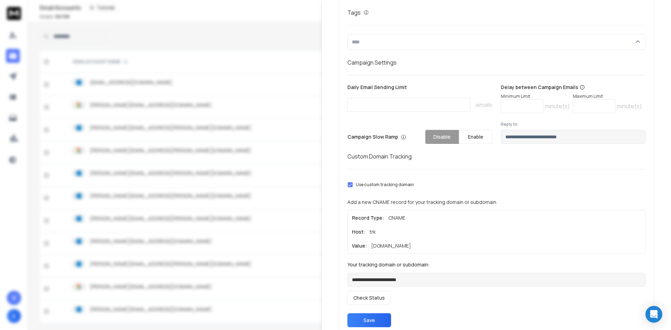
scroll to position [202, 0]
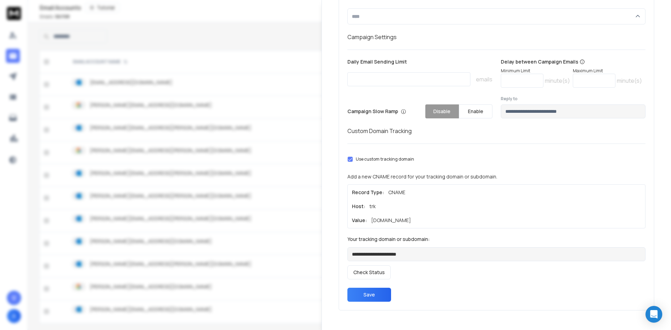
type input "**"
click at [364, 293] on button "Save" at bounding box center [369, 295] width 44 height 14
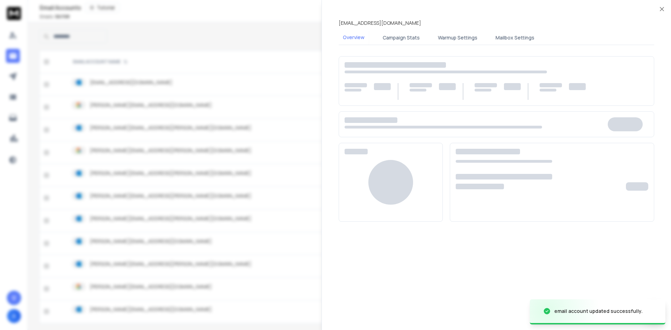
scroll to position [0, 0]
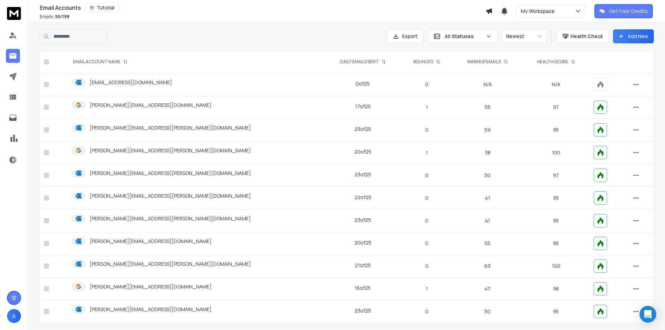
click at [455, 36] on p "All Statuses" at bounding box center [464, 36] width 38 height 7
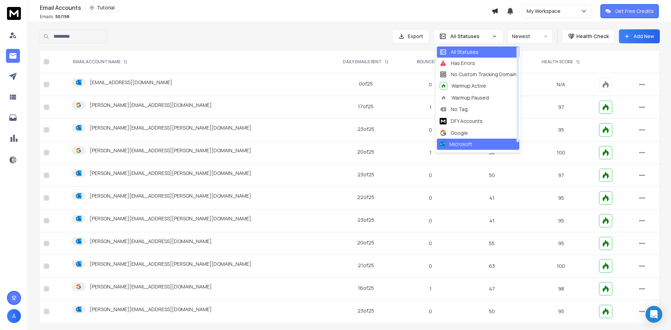
click at [465, 143] on div "Microsoft" at bounding box center [455, 144] width 32 height 7
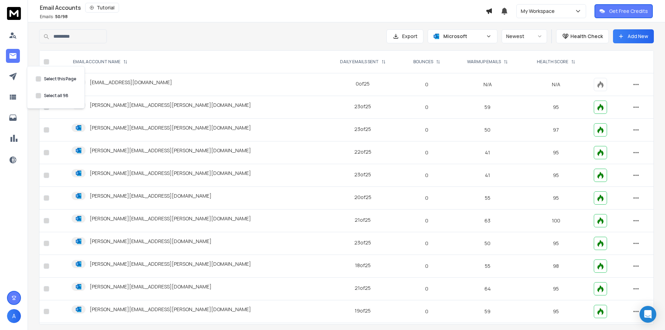
click at [38, 95] on button "Select this Page" at bounding box center [39, 96] width 6 height 6
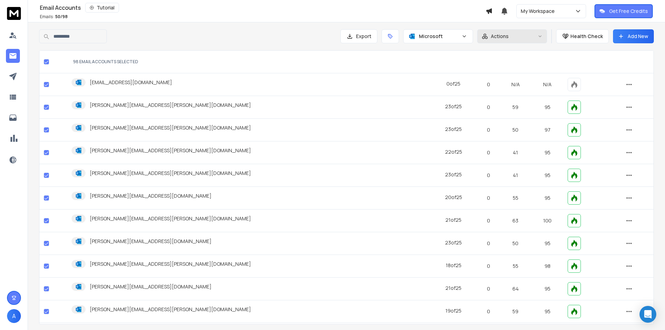
click at [518, 39] on div "Actions" at bounding box center [508, 36] width 53 height 7
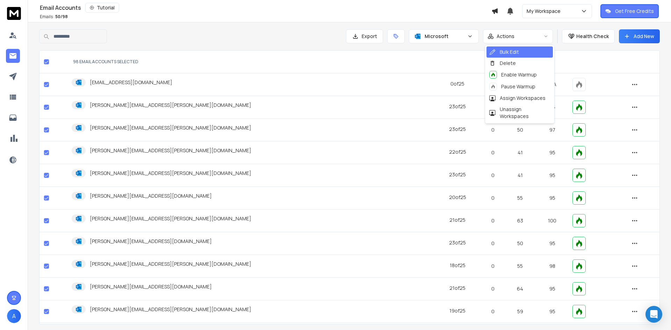
click at [518, 55] on div "Bulk Edit" at bounding box center [504, 52] width 30 height 7
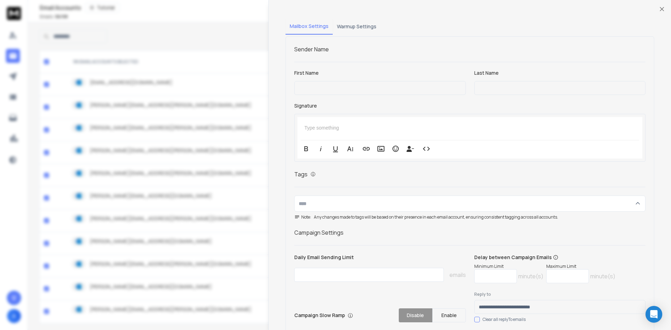
click at [202, 107] on div at bounding box center [335, 165] width 671 height 330
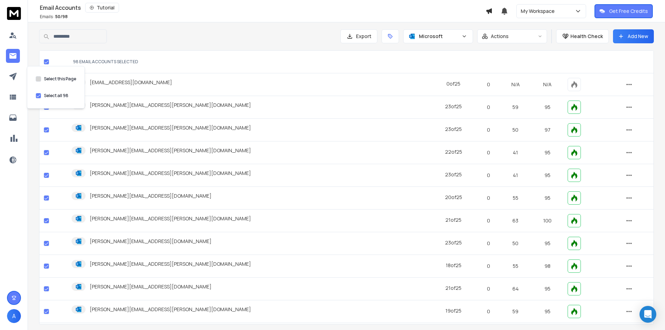
click at [42, 60] on th at bounding box center [53, 62] width 28 height 23
click at [46, 60] on button "Select this Page" at bounding box center [47, 62] width 6 height 6
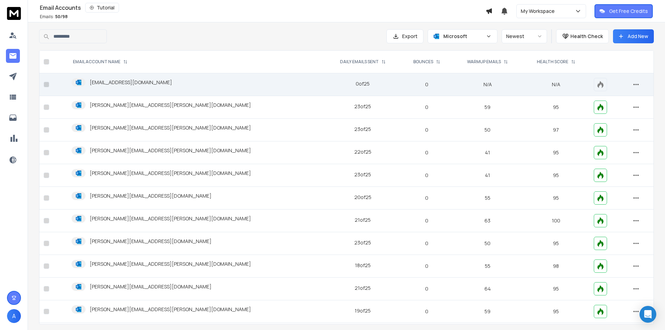
click at [134, 79] on p "[EMAIL_ADDRESS][DOMAIN_NAME]" at bounding box center [131, 82] width 82 height 7
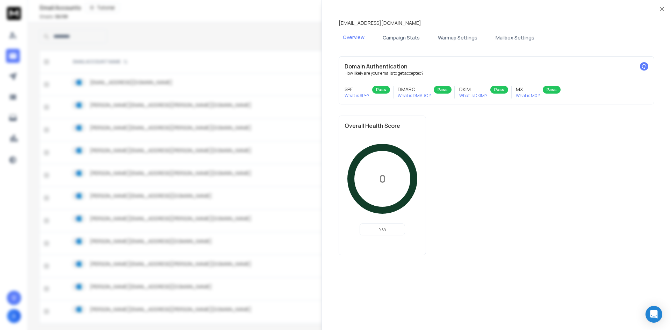
click at [522, 38] on button "Mailbox Settings" at bounding box center [514, 37] width 47 height 15
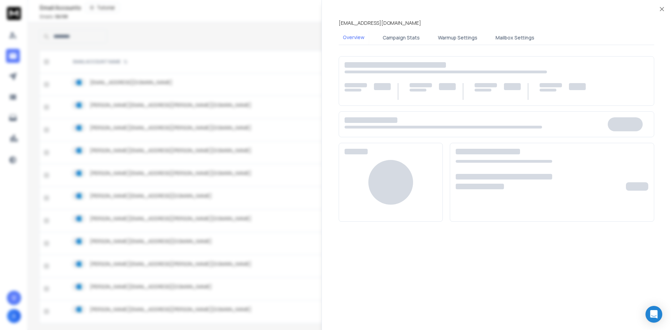
click at [206, 158] on div at bounding box center [335, 165] width 671 height 330
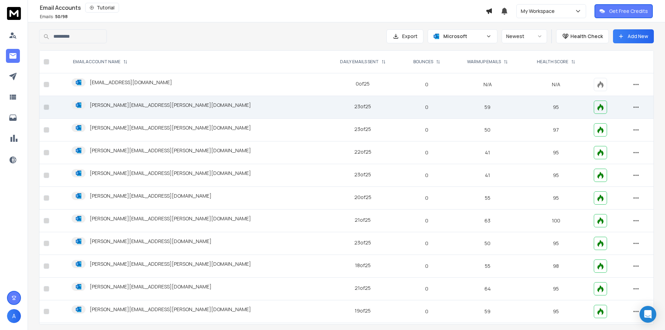
click at [157, 103] on p "[PERSON_NAME][EMAIL_ADDRESS][PERSON_NAME][DOMAIN_NAME]" at bounding box center [170, 105] width 161 height 7
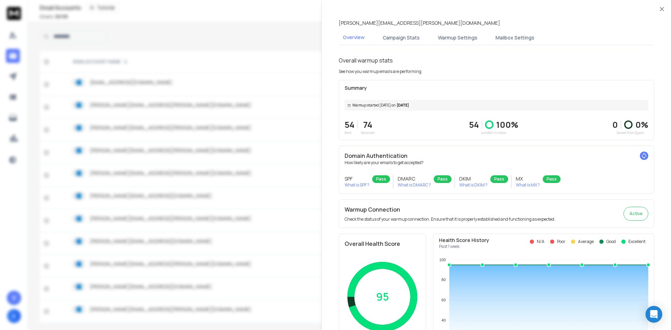
click at [516, 35] on button "Mailbox Settings" at bounding box center [514, 37] width 47 height 15
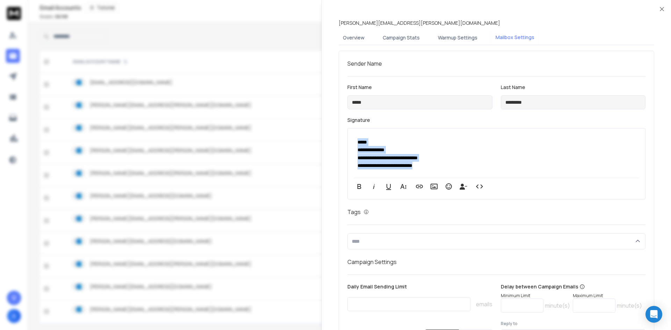
drag, startPoint x: 444, startPoint y: 168, endPoint x: 344, endPoint y: 133, distance: 106.2
click at [344, 133] on div "**********" at bounding box center [495, 293] width 315 height 485
click at [251, 143] on div at bounding box center [335, 165] width 671 height 330
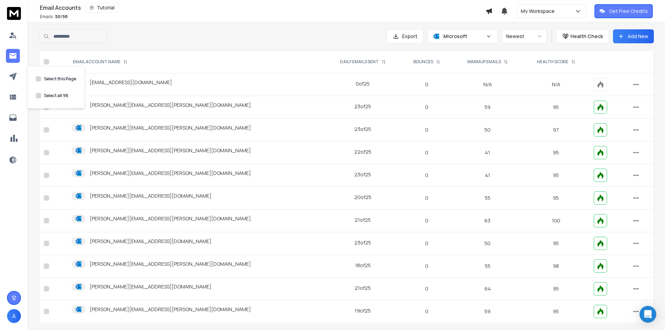
click at [49, 97] on label "Select all 98" at bounding box center [56, 96] width 24 height 6
click at [39, 95] on button "Select this Page" at bounding box center [39, 96] width 6 height 6
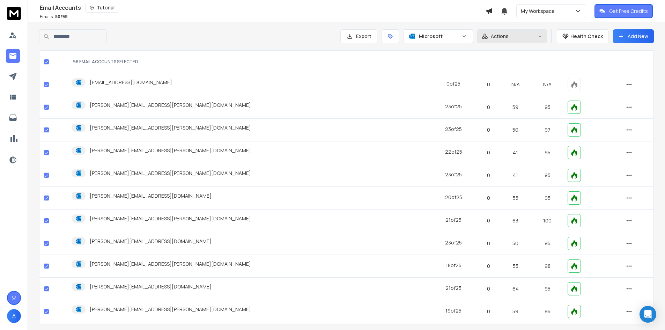
click at [530, 39] on div "Actions" at bounding box center [508, 36] width 53 height 7
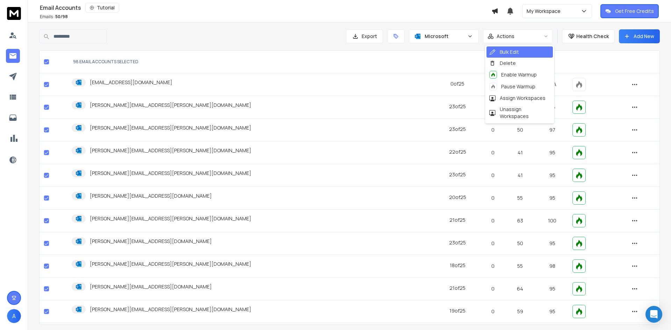
click at [526, 53] on div "Bulk Edit" at bounding box center [519, 51] width 66 height 11
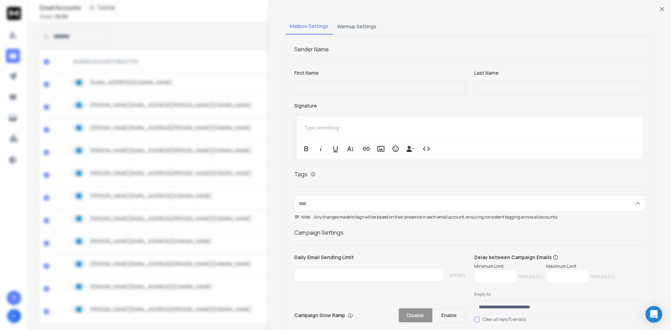
click at [372, 131] on div at bounding box center [469, 128] width 331 height 8
click at [318, 129] on div "**********" at bounding box center [468, 128] width 329 height 8
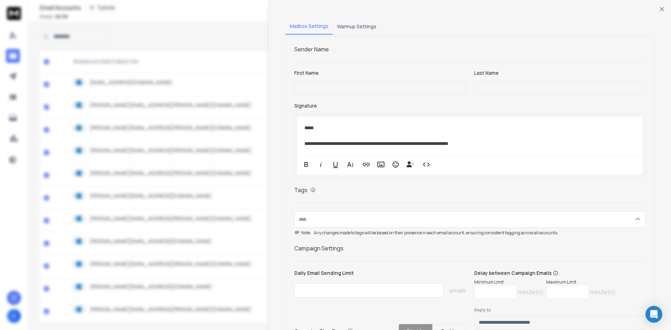
click at [344, 143] on div "**********" at bounding box center [468, 144] width 329 height 8
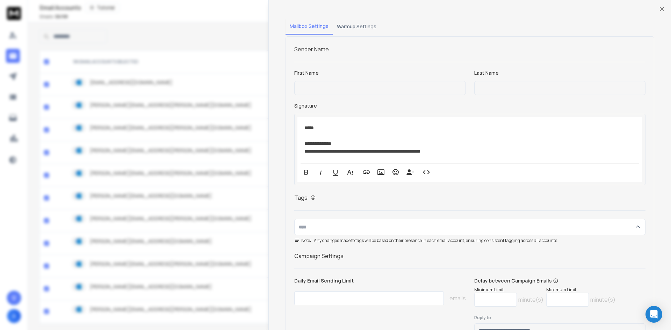
click at [387, 153] on div "**********" at bounding box center [468, 151] width 329 height 8
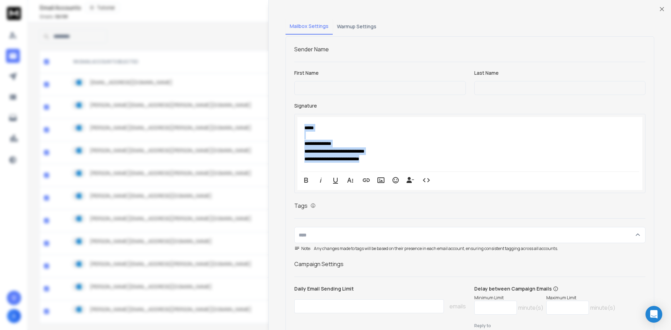
drag, startPoint x: 391, startPoint y: 164, endPoint x: 288, endPoint y: 115, distance: 114.2
click at [288, 115] on div "**********" at bounding box center [469, 234] width 369 height 396
click at [354, 185] on button "More Text" at bounding box center [349, 180] width 13 height 14
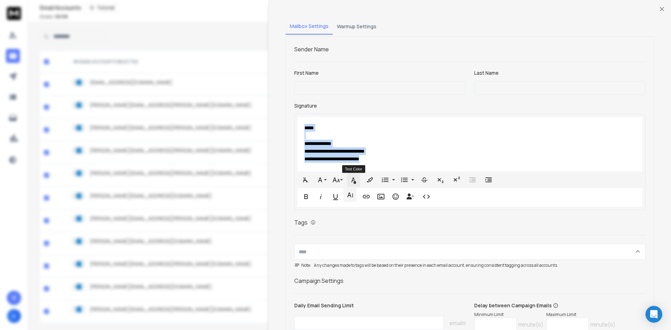
click at [355, 183] on icon "button" at bounding box center [353, 180] width 5 height 6
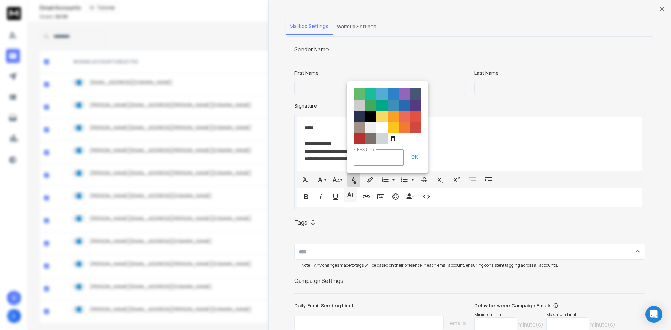
click at [366, 118] on span "Color#000000" at bounding box center [370, 116] width 11 height 11
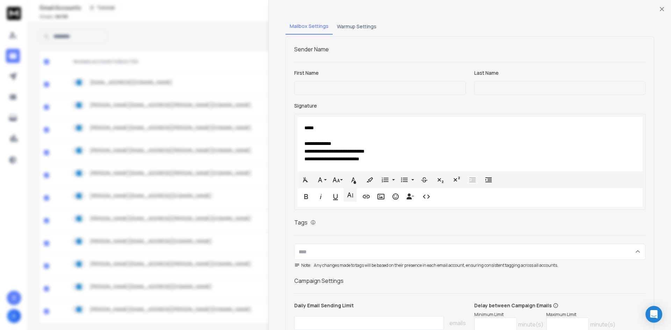
click at [472, 105] on label "Signature" at bounding box center [469, 105] width 351 height 5
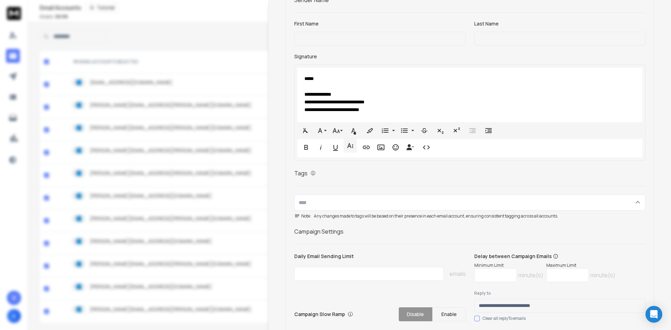
scroll to position [139, 0]
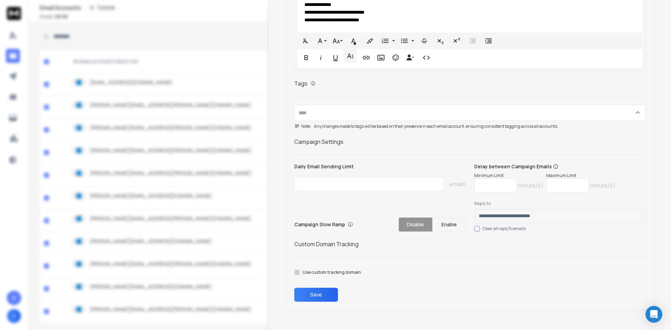
click at [319, 299] on button "Save" at bounding box center [316, 295] width 44 height 14
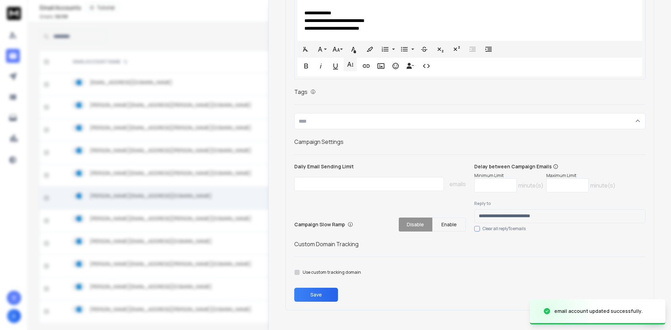
scroll to position [131, 0]
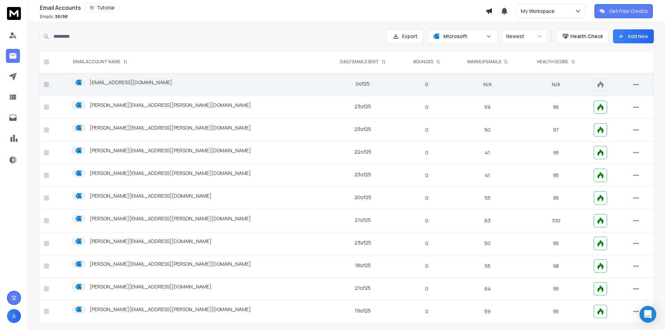
click at [594, 90] on div at bounding box center [600, 84] width 13 height 13
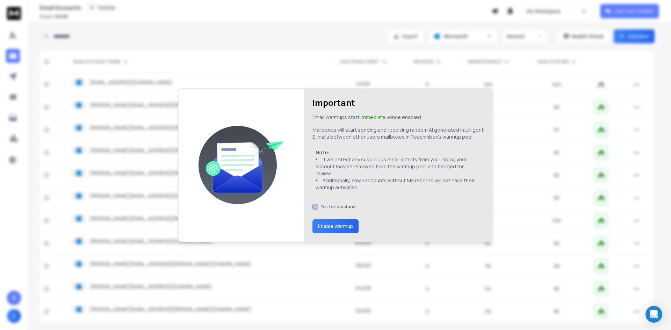
click at [324, 205] on label "Yes, I understand" at bounding box center [338, 207] width 35 height 6
click at [329, 204] on label "Yes, I understand" at bounding box center [338, 207] width 35 height 6
click at [315, 204] on button "Yes, I understand" at bounding box center [315, 207] width 6 height 6
click at [336, 223] on button "Enable Warmup" at bounding box center [335, 226] width 46 height 14
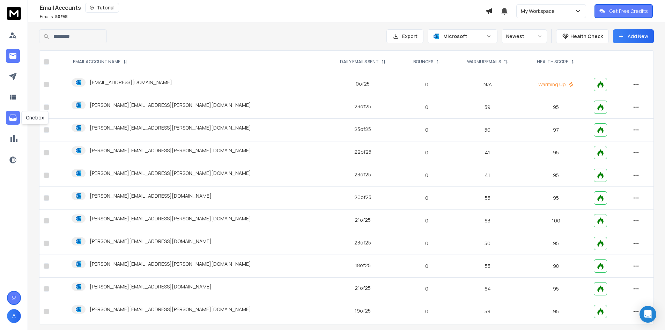
click at [13, 114] on icon at bounding box center [13, 118] width 8 height 8
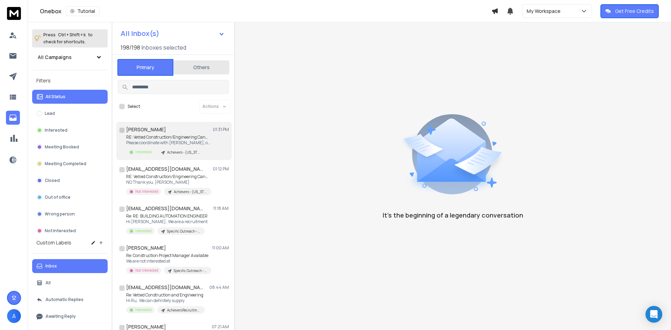
click at [202, 138] on p "RE: Vetted Construction/Engineering Candidates Available" at bounding box center [168, 137] width 84 height 6
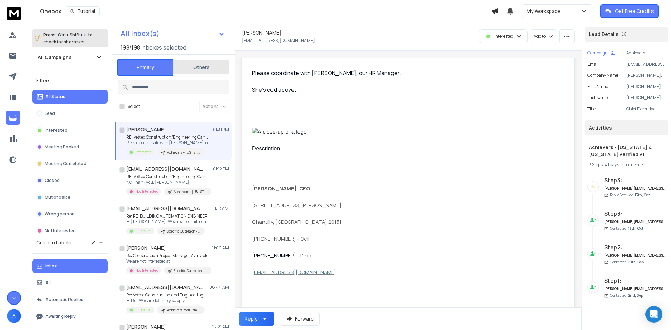
scroll to position [105, 0]
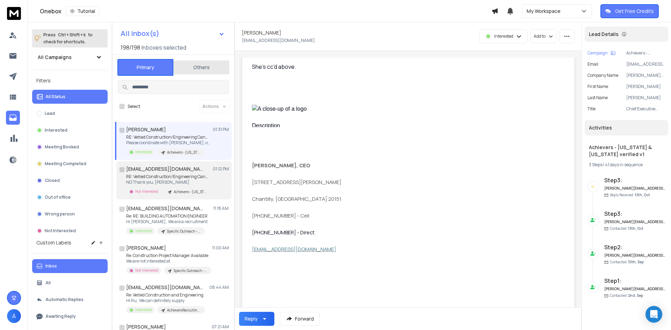
click at [188, 181] on div "RE: Vetted Construction/Engineering Candidates Available NO Thank you, [PERSON_…" at bounding box center [168, 184] width 85 height 21
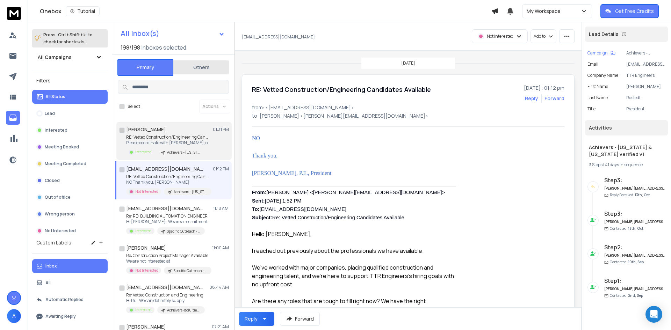
click at [191, 137] on p "RE: Vetted Construction/Engineering Candidates Available" at bounding box center [168, 137] width 84 height 6
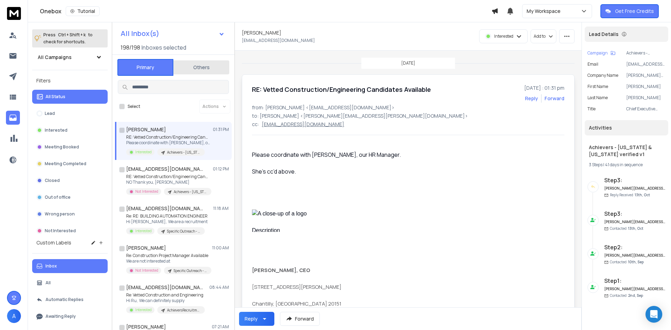
click at [646, 285] on h6 "Step 1 :" at bounding box center [634, 281] width 61 height 8
click at [626, 251] on h6 "Step 2 :" at bounding box center [634, 247] width 61 height 8
click at [592, 253] on icon at bounding box center [592, 253] width 4 height 4
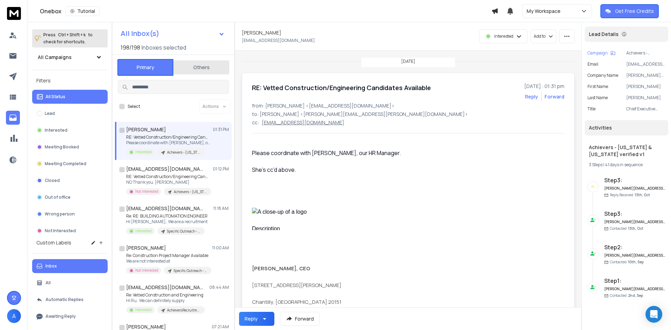
scroll to position [0, 0]
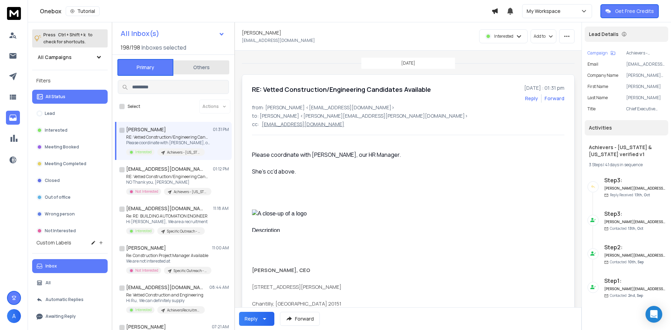
click at [253, 319] on div "Reply" at bounding box center [251, 318] width 13 height 7
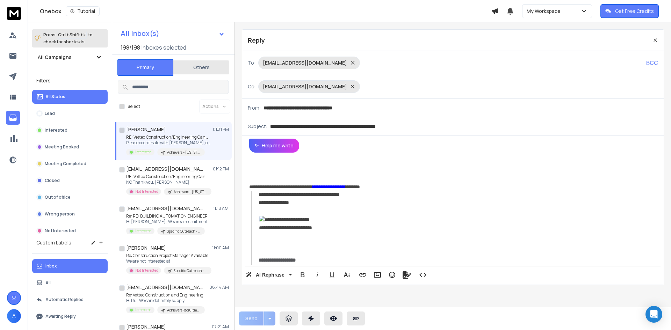
click at [351, 61] on icon at bounding box center [353, 63] width 4 height 4
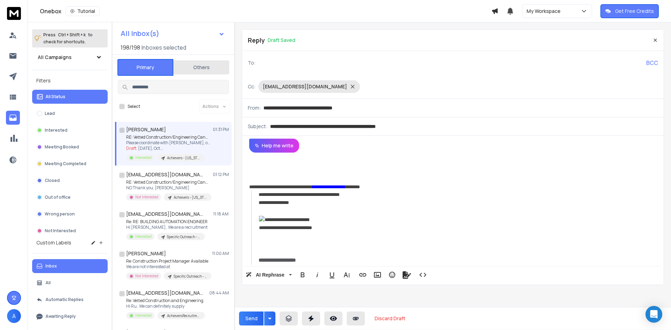
click at [280, 59] on input at bounding box center [282, 63] width 49 height 13
type input "*"
type input "**********"
click at [276, 166] on div "**********" at bounding box center [452, 209] width 421 height 112
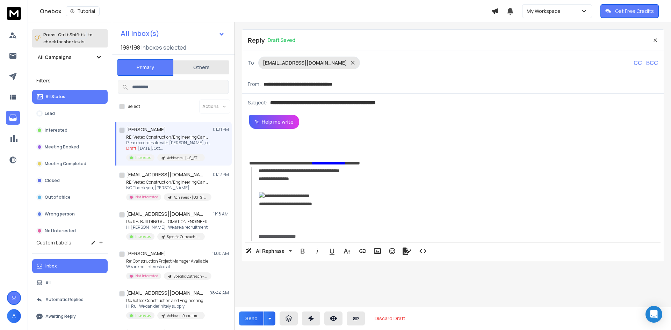
scroll to position [0, 0]
click at [263, 140] on div at bounding box center [452, 140] width 407 height 8
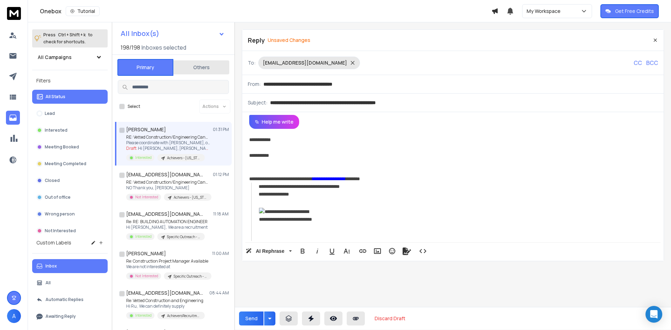
click at [245, 156] on div "**********" at bounding box center [451, 185] width 419 height 112
click at [345, 154] on div "**********" at bounding box center [449, 156] width 400 height 8
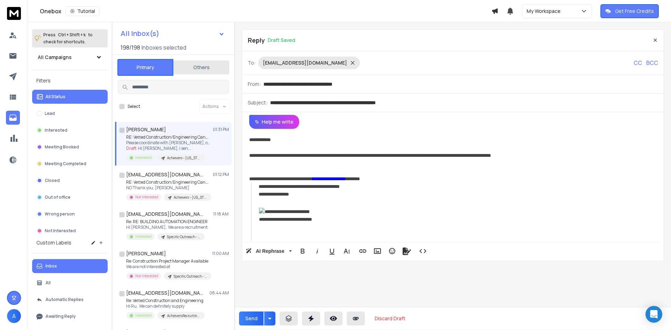
click at [499, 155] on div "**********" at bounding box center [449, 156] width 400 height 8
click at [535, 154] on div "**********" at bounding box center [449, 156] width 400 height 8
click at [414, 156] on div "**********" at bounding box center [449, 156] width 400 height 8
drag, startPoint x: 414, startPoint y: 157, endPoint x: 418, endPoint y: 159, distance: 4.7
click at [413, 157] on div "**********" at bounding box center [449, 156] width 400 height 8
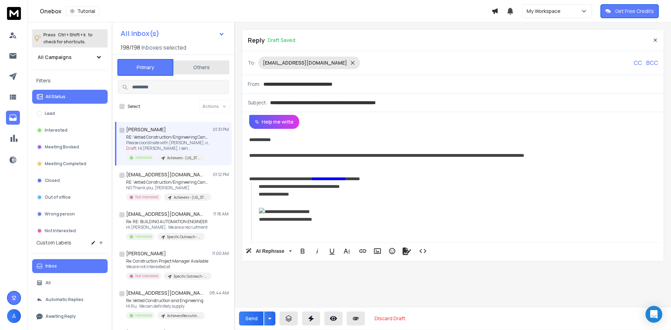
click at [602, 157] on div "**********" at bounding box center [449, 156] width 400 height 8
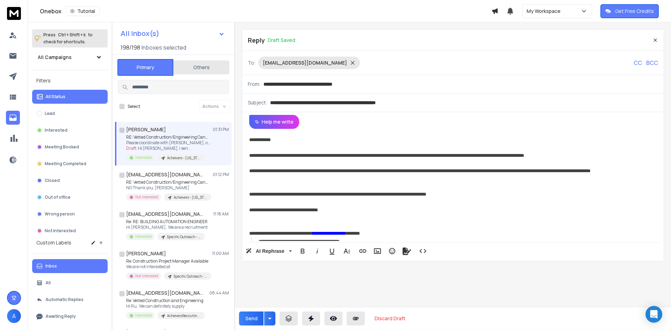
click at [271, 212] on div "**********" at bounding box center [449, 210] width 400 height 8
click at [269, 212] on div "**********" at bounding box center [449, 210] width 400 height 8
click at [380, 219] on div at bounding box center [451, 218] width 405 height 8
click at [406, 249] on icon "button" at bounding box center [406, 251] width 8 height 8
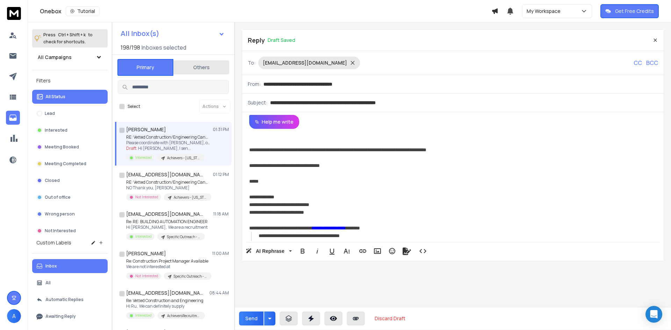
scroll to position [70, 0]
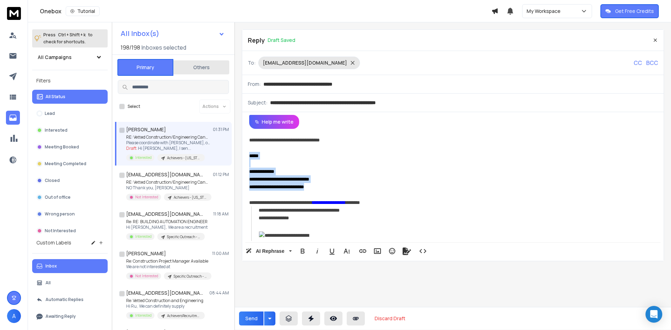
drag, startPoint x: 343, startPoint y: 187, endPoint x: 249, endPoint y: 156, distance: 99.3
click at [249, 156] on div "**********" at bounding box center [451, 185] width 419 height 112
click at [304, 249] on icon "button" at bounding box center [302, 251] width 8 height 8
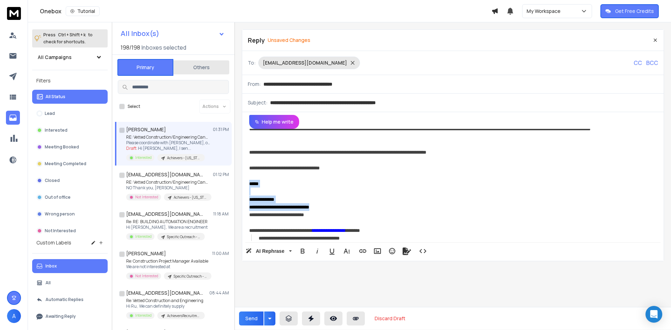
scroll to position [0, 0]
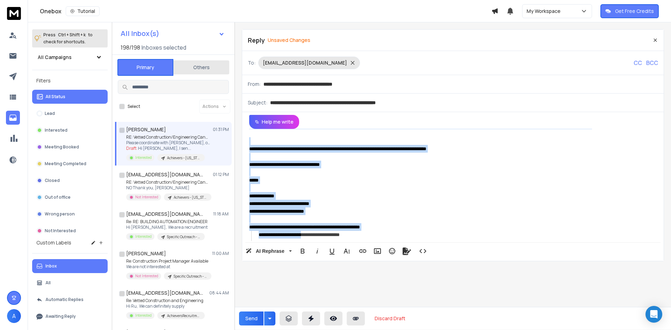
drag, startPoint x: 247, startPoint y: 138, endPoint x: 312, endPoint y: 214, distance: 99.8
click at [312, 214] on div "**********" at bounding box center [451, 185] width 419 height 112
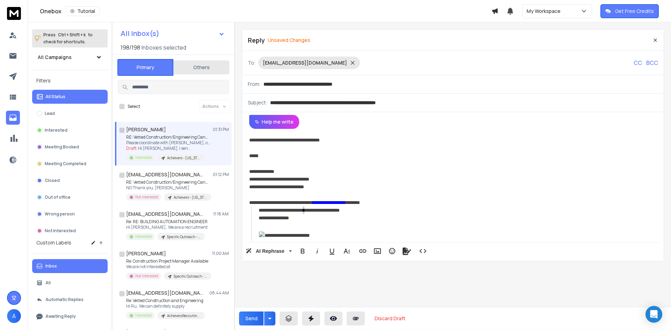
drag, startPoint x: 314, startPoint y: 210, endPoint x: 312, endPoint y: 205, distance: 5.3
click at [314, 207] on p "**********" at bounding box center [453, 210] width 391 height 8
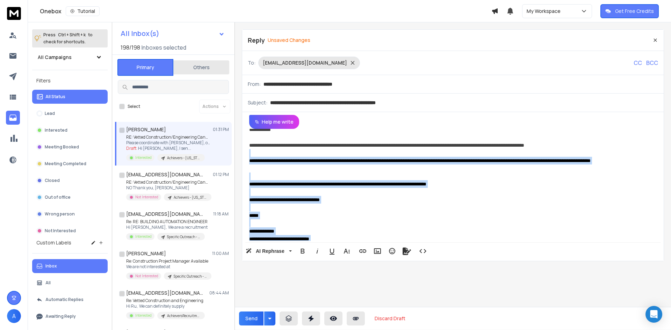
scroll to position [0, 0]
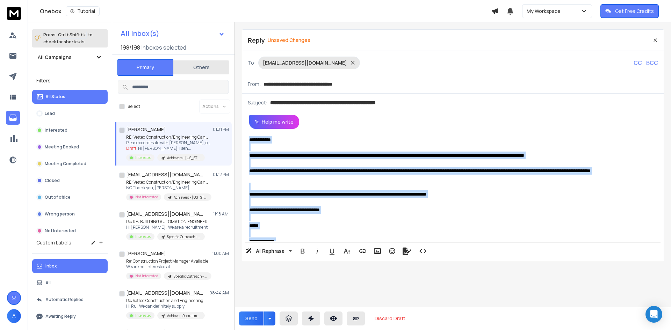
drag, startPoint x: 334, startPoint y: 189, endPoint x: 246, endPoint y: 136, distance: 102.9
click at [246, 136] on div "**********" at bounding box center [451, 185] width 419 height 112
copy div "**********"
click at [314, 214] on div "**********" at bounding box center [451, 185] width 419 height 112
click at [361, 204] on div at bounding box center [451, 202] width 405 height 8
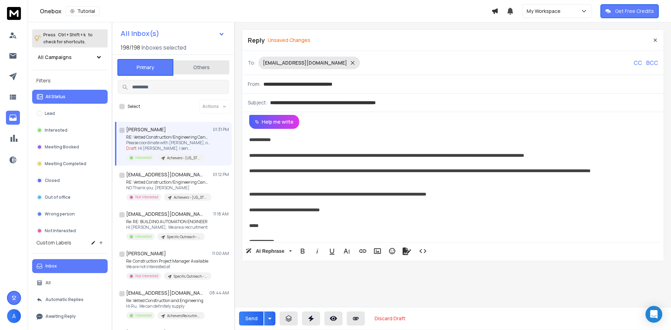
click at [369, 208] on div "**********" at bounding box center [449, 210] width 400 height 8
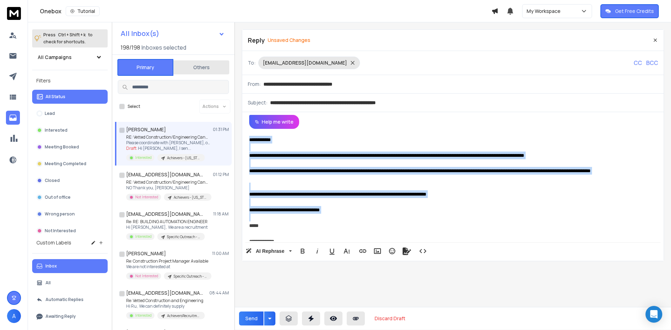
drag, startPoint x: 369, startPoint y: 207, endPoint x: 244, endPoint y: 112, distance: 156.8
click at [244, 112] on div "**********" at bounding box center [452, 186] width 421 height 149
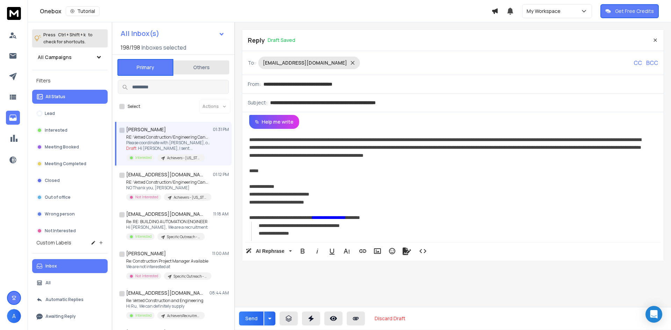
click at [276, 140] on div "**********" at bounding box center [449, 147] width 400 height 23
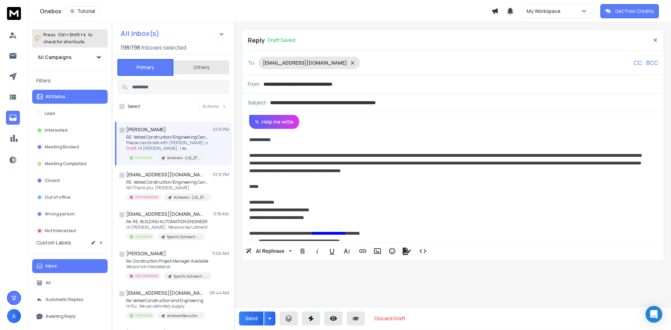
click at [601, 156] on div "**********" at bounding box center [449, 163] width 400 height 23
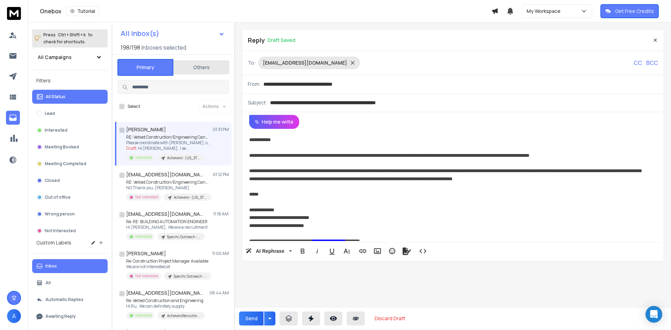
drag, startPoint x: 624, startPoint y: 172, endPoint x: 632, endPoint y: 175, distance: 8.6
click at [626, 172] on div "**********" at bounding box center [449, 175] width 400 height 16
click at [293, 178] on div "**********" at bounding box center [449, 175] width 400 height 16
click at [294, 179] on div "**********" at bounding box center [449, 175] width 400 height 16
drag, startPoint x: 291, startPoint y: 179, endPoint x: 293, endPoint y: 183, distance: 5.2
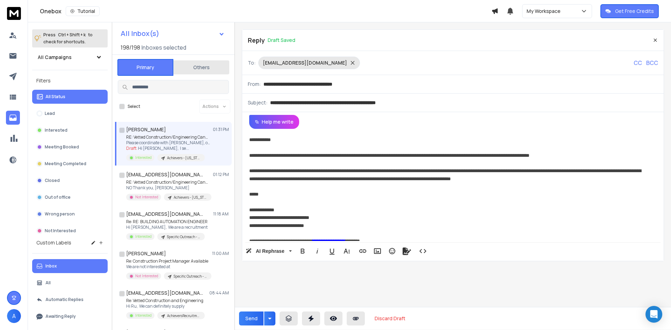
click at [291, 180] on div "**********" at bounding box center [449, 175] width 400 height 16
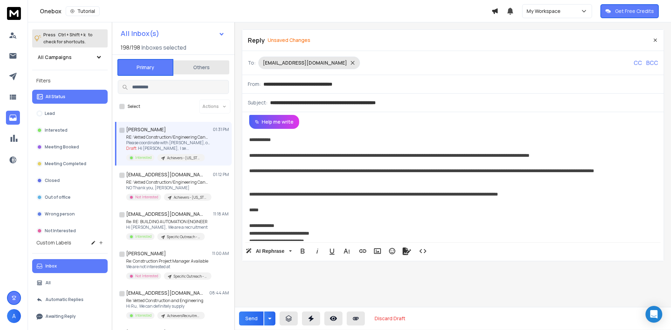
click at [475, 192] on div "**********" at bounding box center [449, 194] width 400 height 8
click at [472, 191] on div "**********" at bounding box center [449, 194] width 400 height 8
click at [252, 316] on button "Send" at bounding box center [251, 319] width 24 height 14
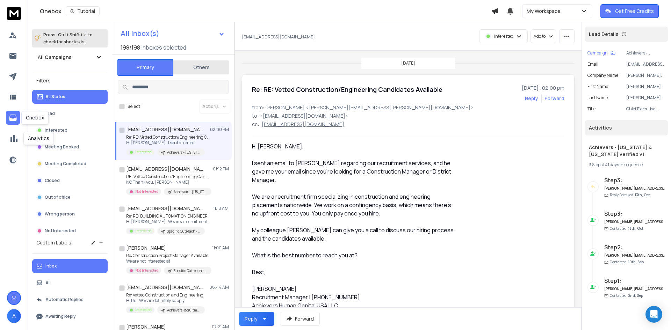
click at [18, 124] on link at bounding box center [13, 118] width 14 height 14
click at [68, 101] on button "All Status" at bounding box center [69, 97] width 75 height 14
click at [12, 80] on icon at bounding box center [13, 76] width 8 height 8
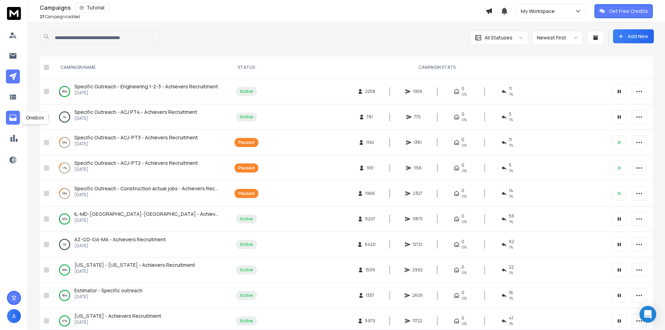
click at [19, 118] on link at bounding box center [13, 118] width 14 height 14
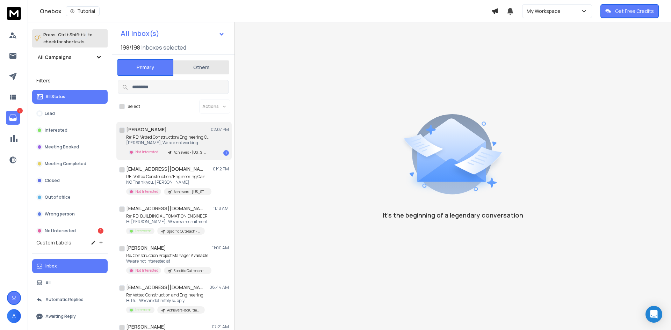
click at [213, 132] on p "02:07 PM" at bounding box center [220, 130] width 18 height 6
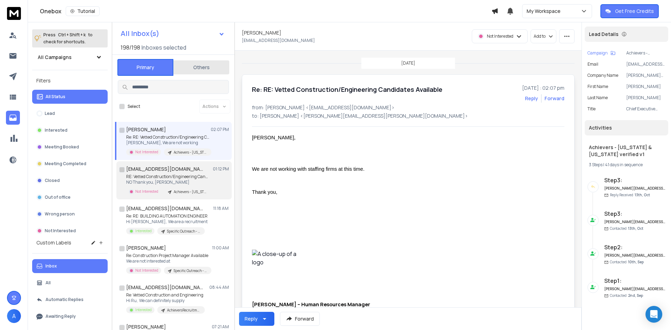
click at [199, 177] on p "RE: Vetted Construction/Engineering Candidates Available" at bounding box center [168, 177] width 84 height 6
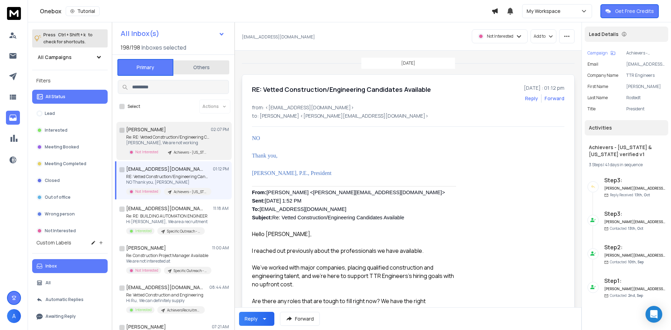
click at [199, 139] on p "Re: RE: Vetted Construction/Engineering Candidates" at bounding box center [168, 137] width 84 height 6
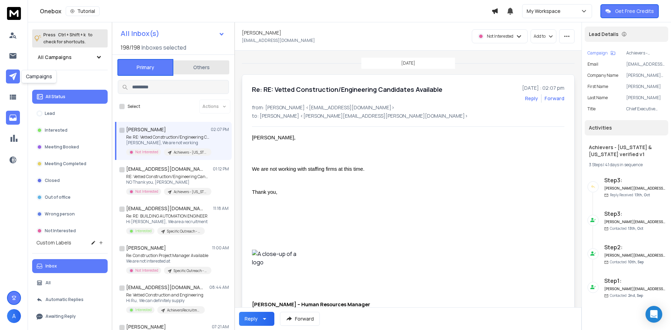
click at [17, 80] on link at bounding box center [13, 77] width 14 height 14
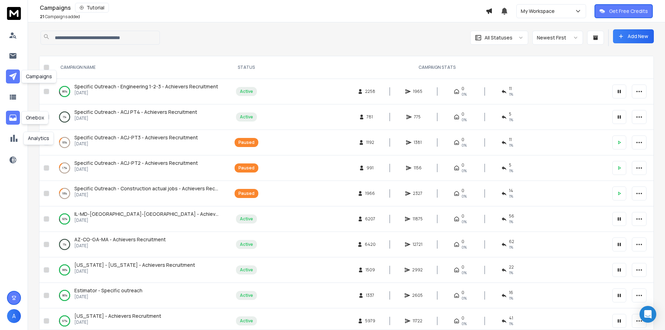
click at [13, 120] on icon at bounding box center [12, 118] width 7 height 6
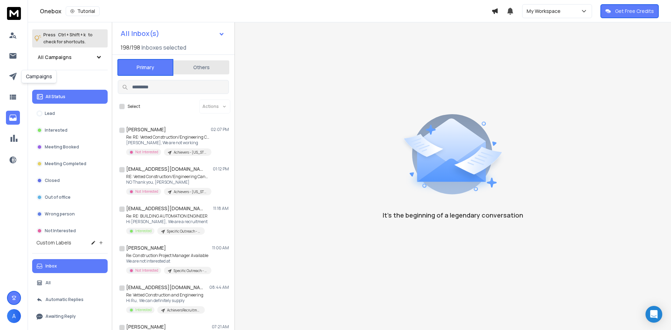
click at [19, 74] on link at bounding box center [13, 77] width 14 height 14
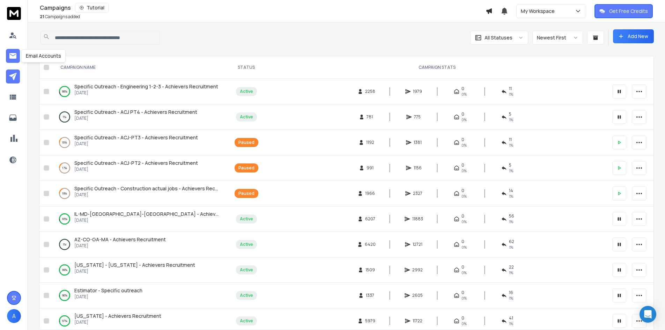
click at [6, 56] on link at bounding box center [13, 56] width 14 height 14
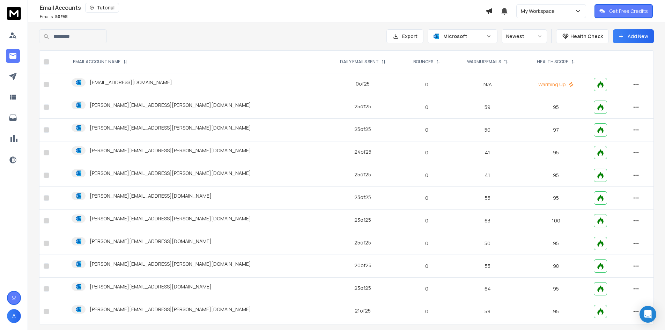
click at [466, 31] on div "Microsoft" at bounding box center [463, 36] width 70 height 14
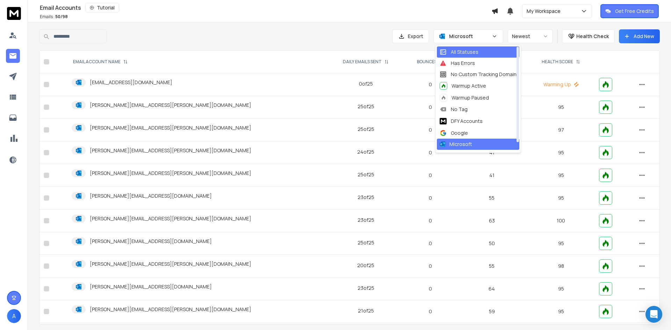
click at [454, 49] on div "All Statuses" at bounding box center [458, 52] width 39 height 7
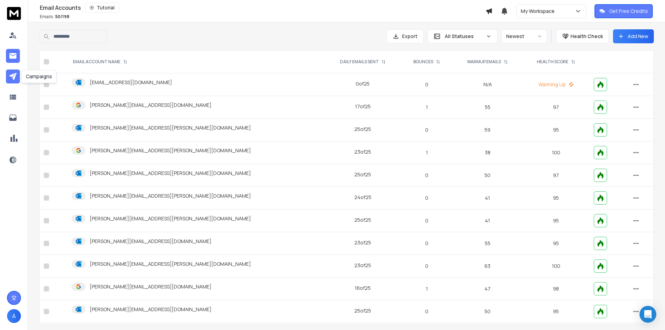
click at [9, 83] on link at bounding box center [13, 77] width 14 height 14
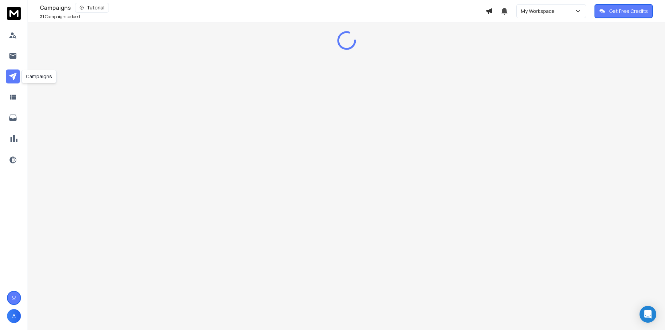
click at [16, 76] on icon at bounding box center [13, 76] width 8 height 8
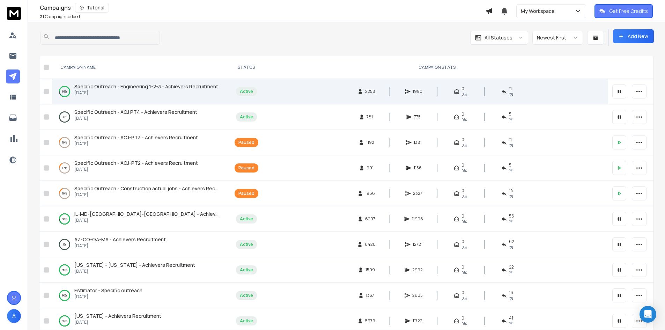
click at [151, 86] on span "Specific Outreach - Engineering 1-2-3 - Achievers Recruitment" at bounding box center [146, 86] width 144 height 7
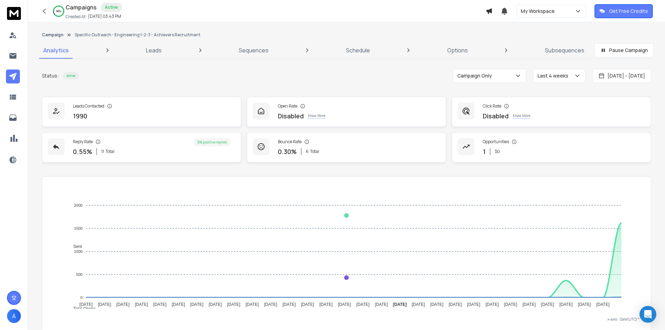
click at [59, 36] on button "Campaign" at bounding box center [53, 35] width 22 height 6
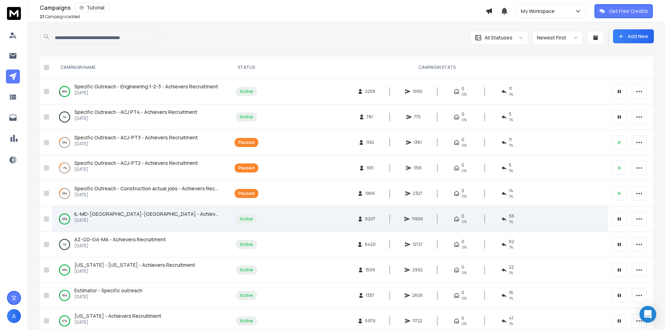
click at [167, 211] on div "93 % IL-MD-[GEOGRAPHIC_DATA]-[GEOGRAPHIC_DATA] - Achievers Recruitment [DATE]" at bounding box center [139, 219] width 161 height 17
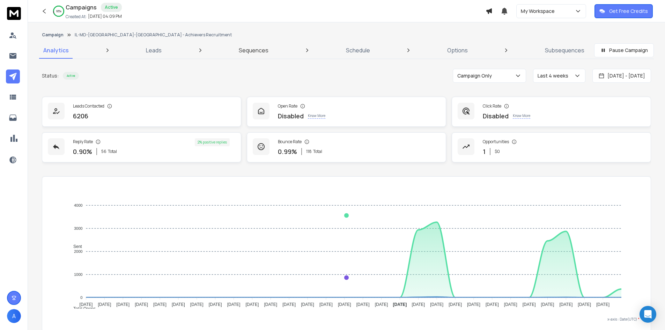
click at [268, 48] on p "Sequences" at bounding box center [254, 50] width 30 height 8
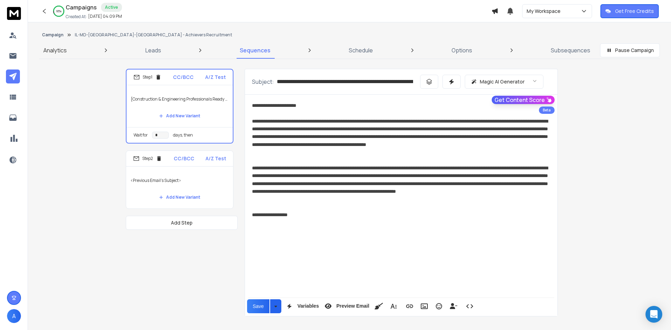
click at [57, 50] on p "Analytics" at bounding box center [54, 50] width 23 height 8
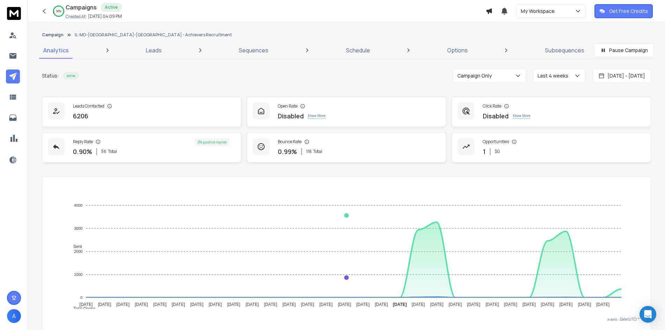
click at [54, 39] on div "Campaign IL-MD-[GEOGRAPHIC_DATA]-[GEOGRAPHIC_DATA] - Achievers Recruitment" at bounding box center [346, 34] width 615 height 11
click at [59, 32] on button "Campaign" at bounding box center [53, 35] width 22 height 6
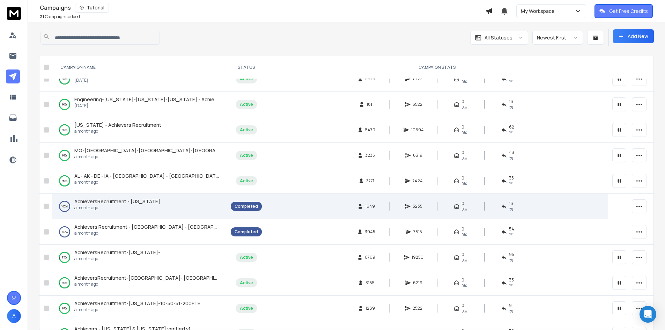
scroll to position [290, 0]
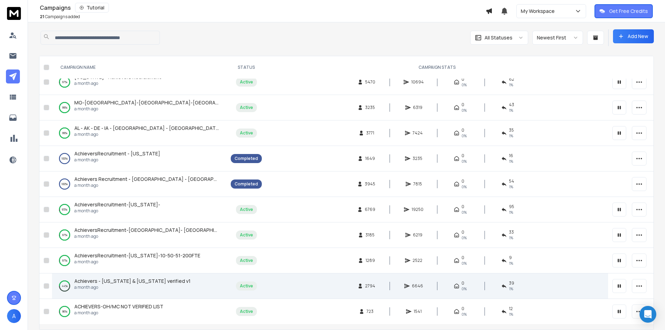
click at [216, 287] on div "44 % Achievers - [US_STATE] & [US_STATE] verified v1 a month ago" at bounding box center [139, 286] width 161 height 17
